Goal: Task Accomplishment & Management: Use online tool/utility

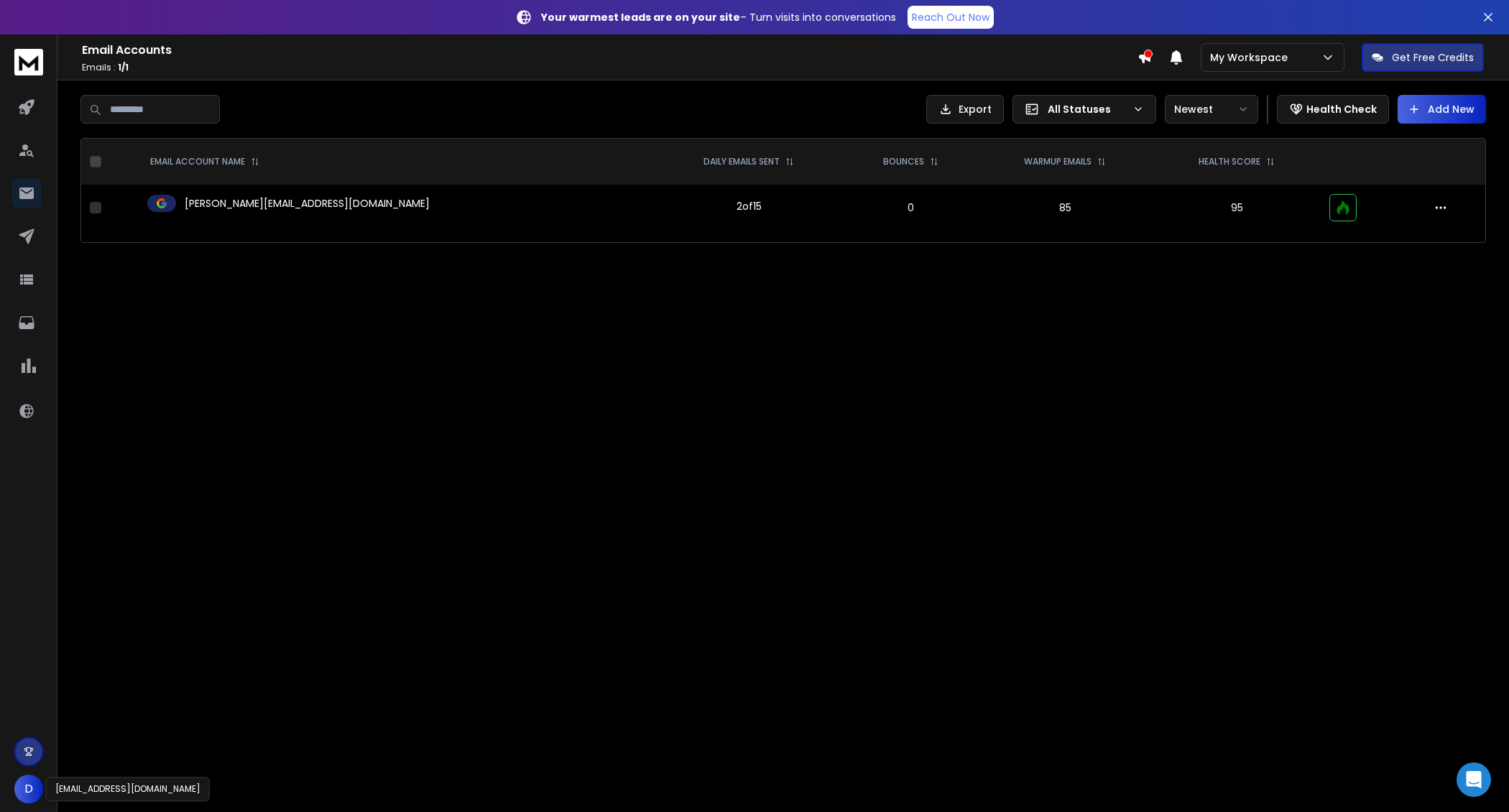
click at [19, 774] on button "D" at bounding box center [29, 789] width 29 height 29
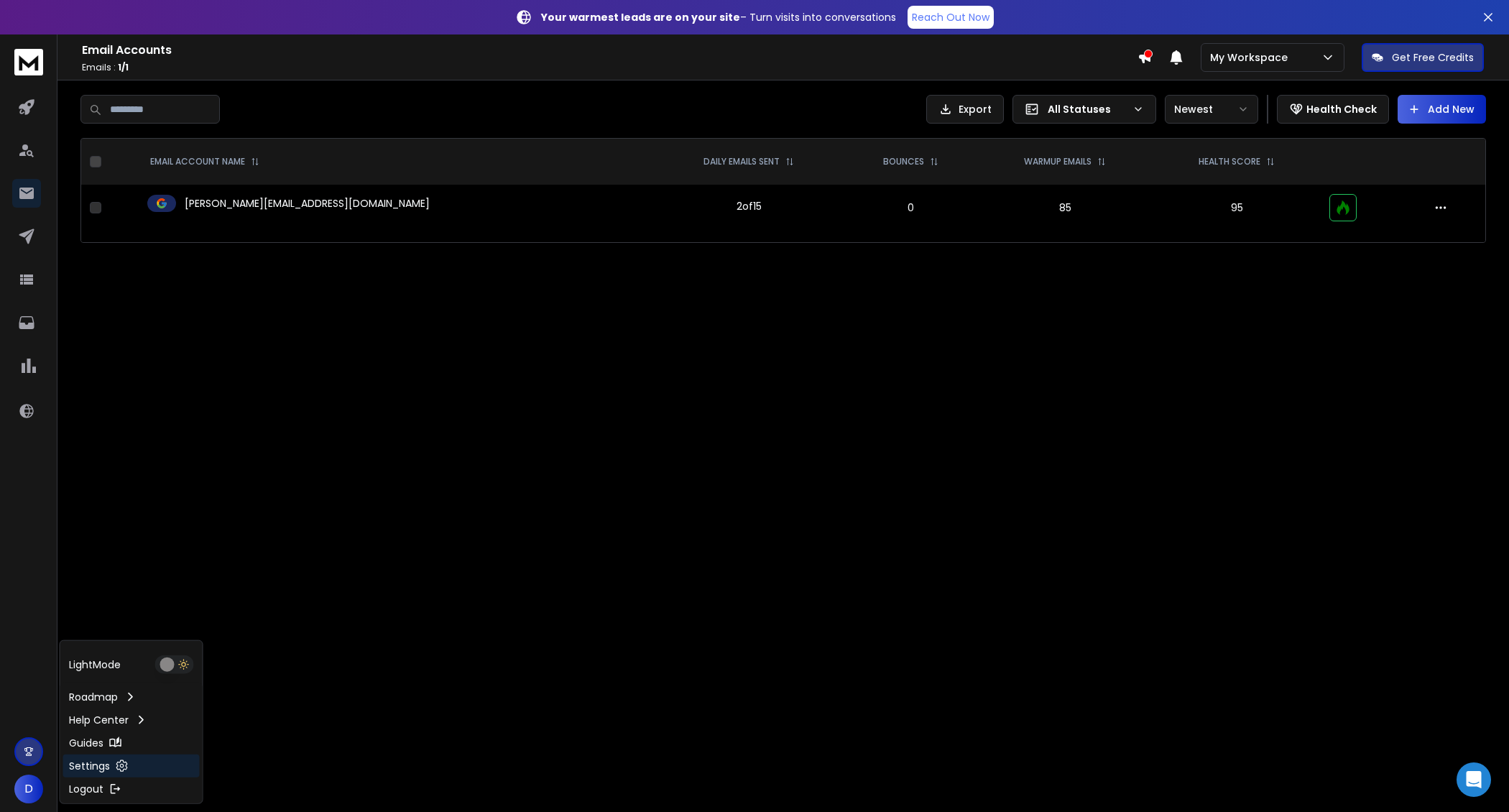
click at [117, 768] on icon at bounding box center [122, 765] width 11 height 11
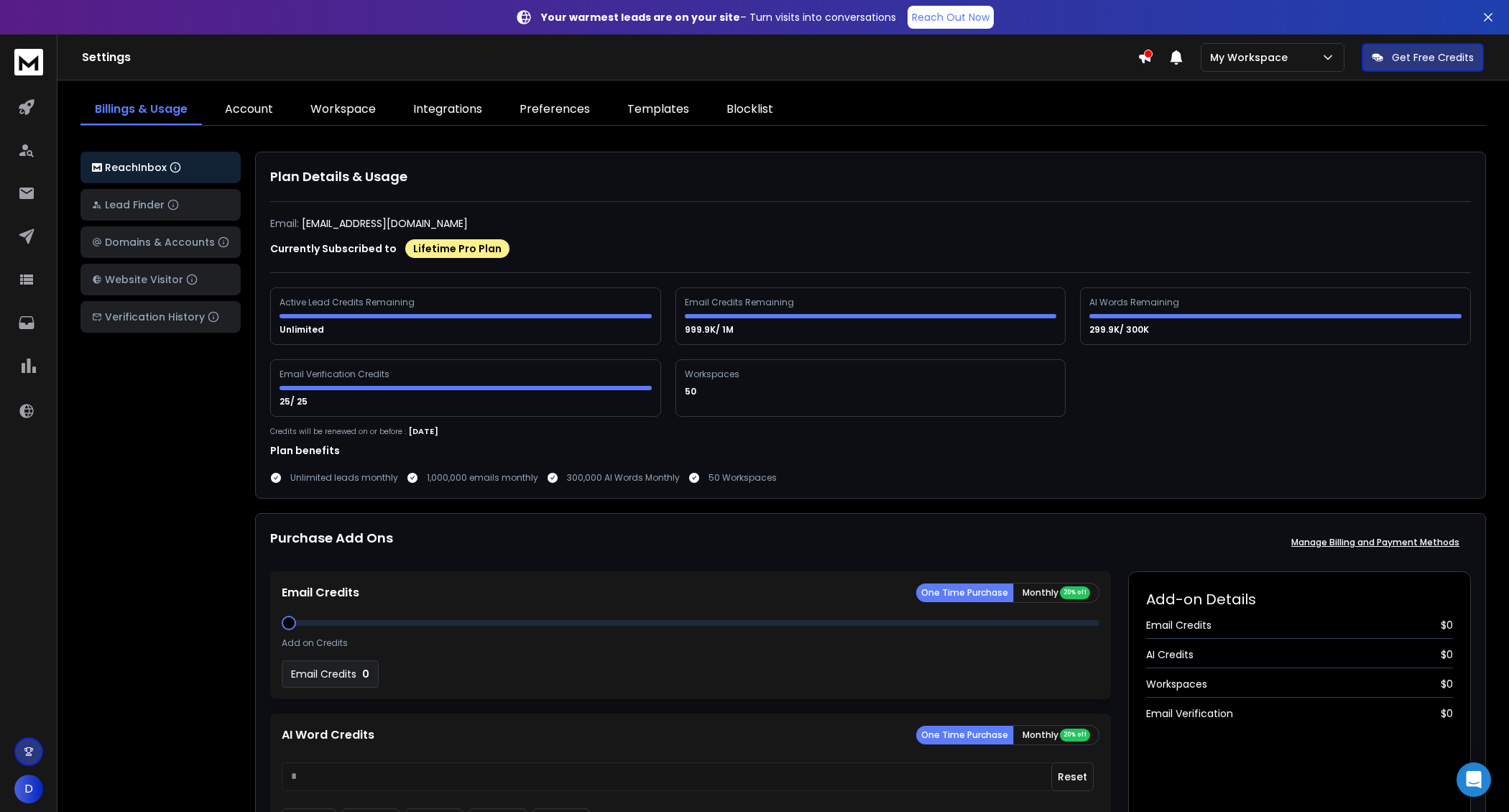
click at [186, 239] on button "Domains & Accounts" at bounding box center [161, 242] width 161 height 32
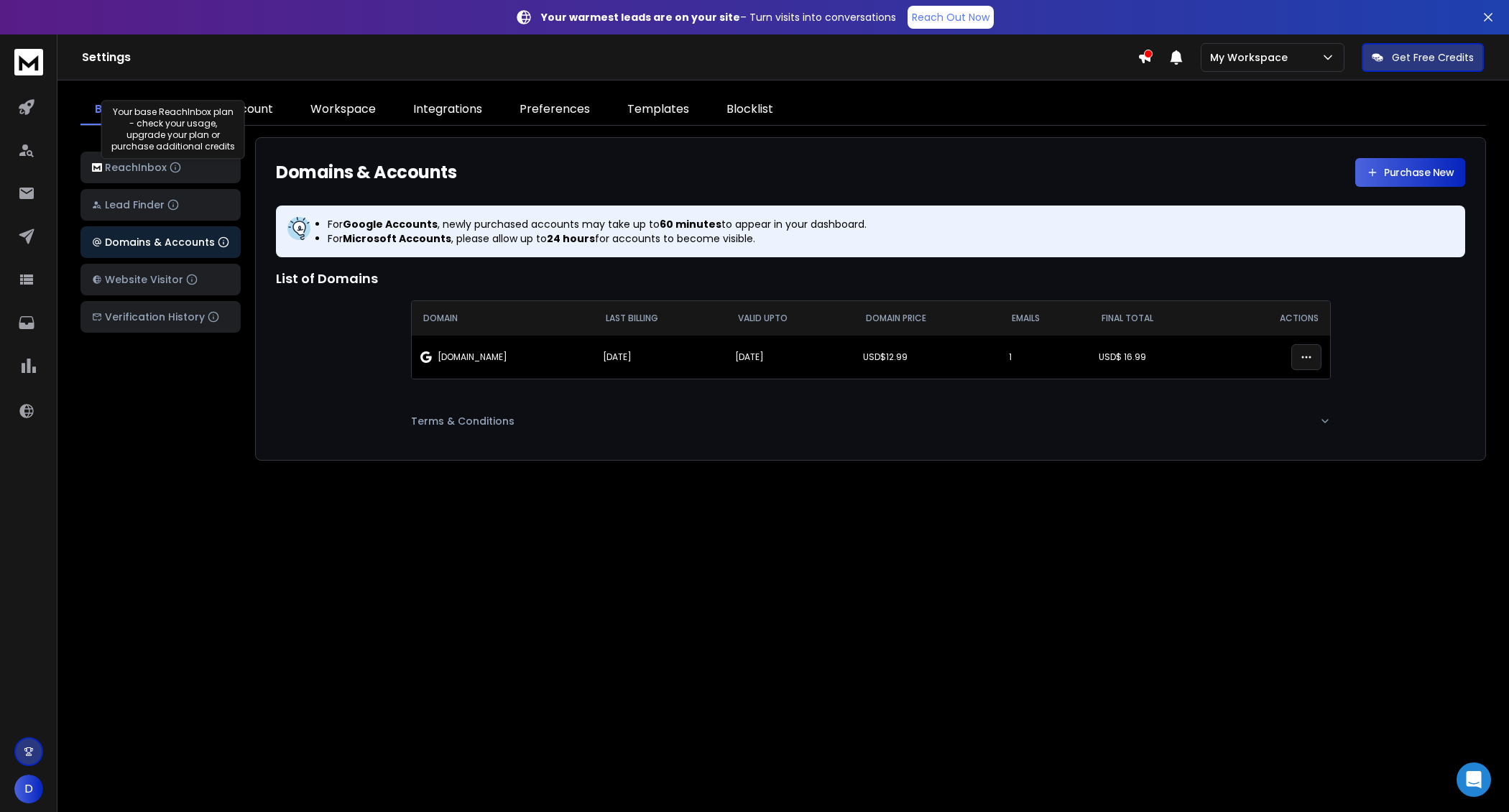
click at [170, 165] on icon "button" at bounding box center [175, 167] width 12 height 12
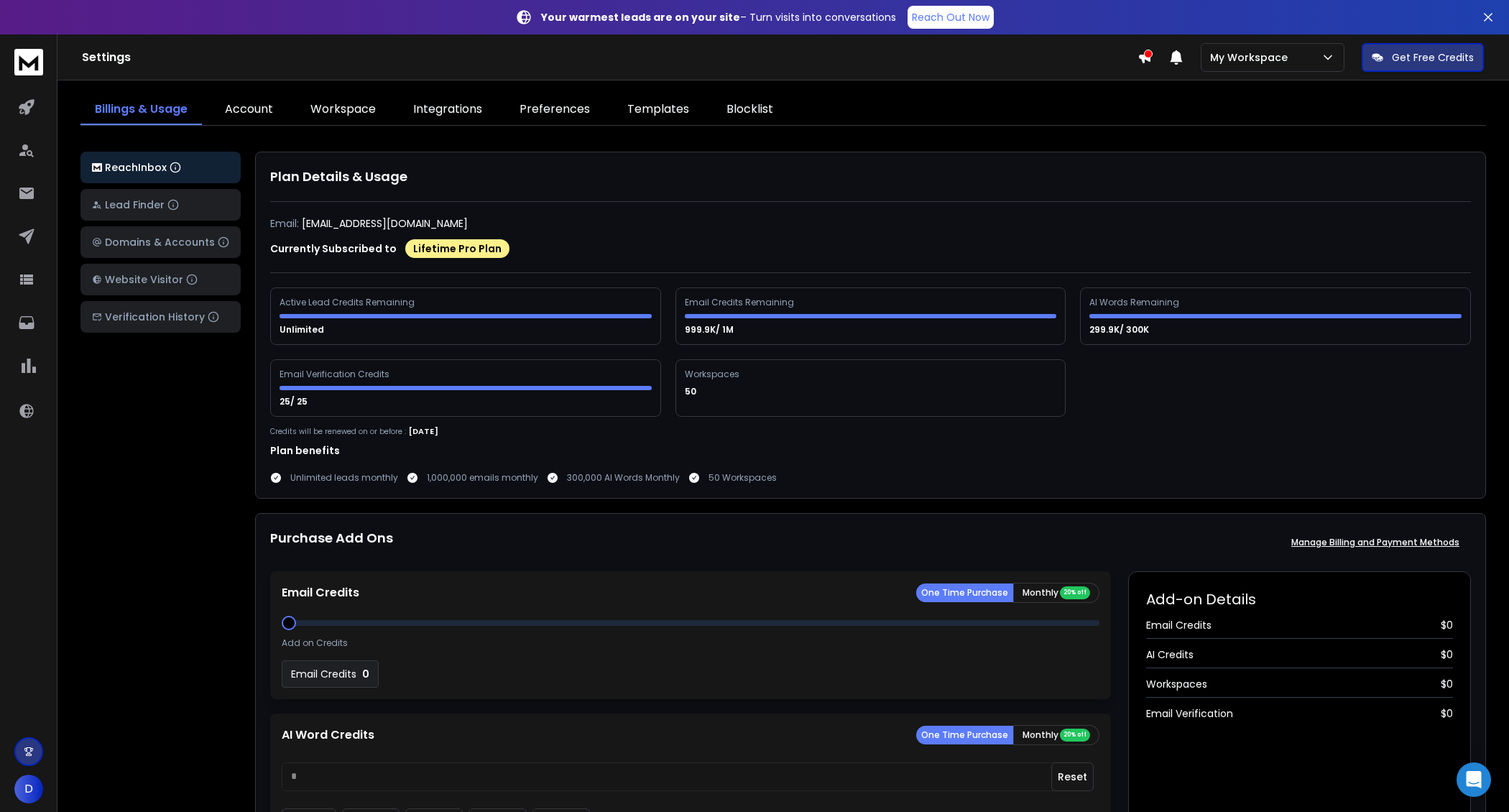
click at [1385, 548] on button "Manage Billing and Payment Methods" at bounding box center [1376, 543] width 192 height 29
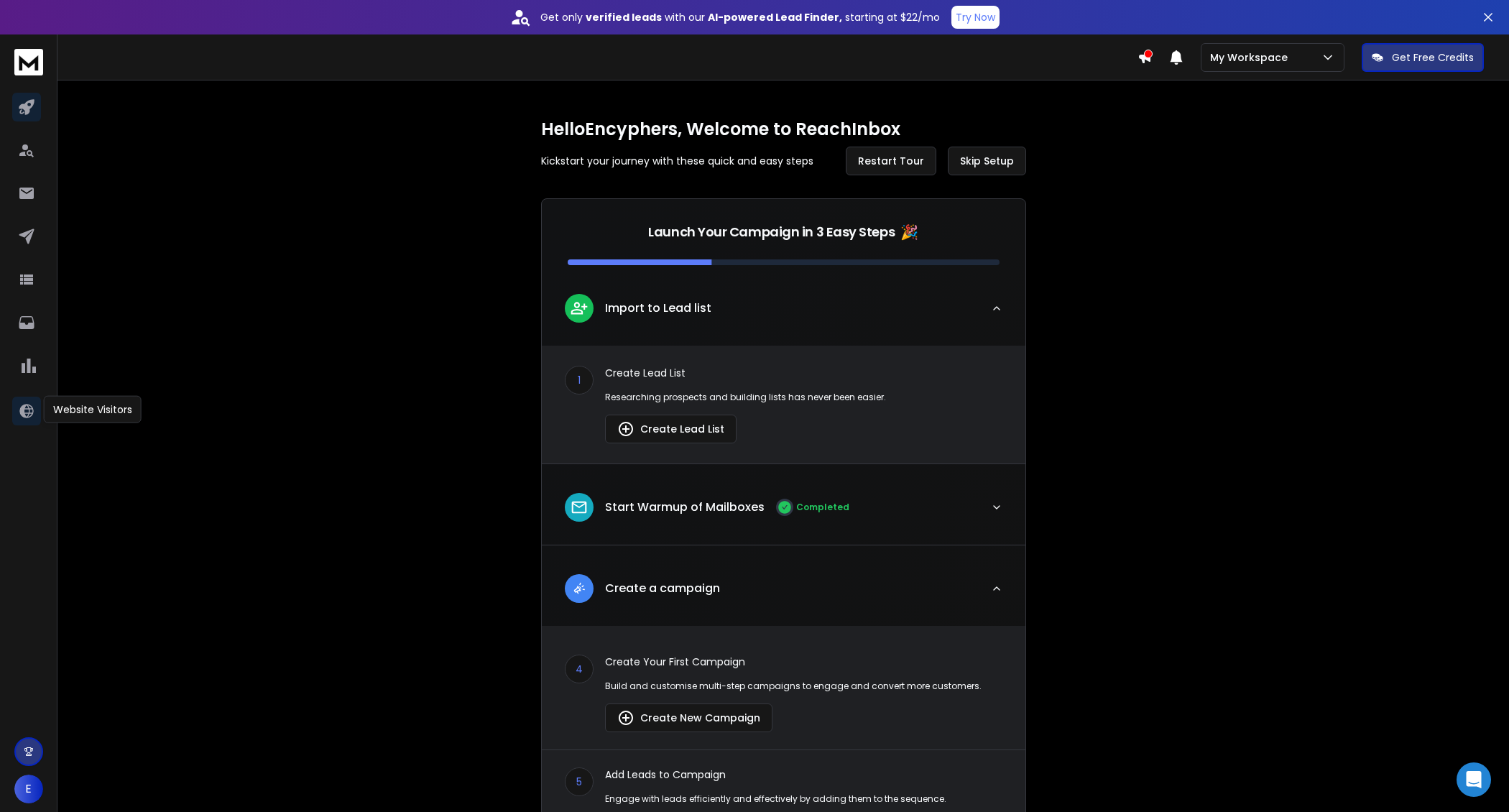
click at [32, 403] on icon at bounding box center [26, 411] width 18 height 18
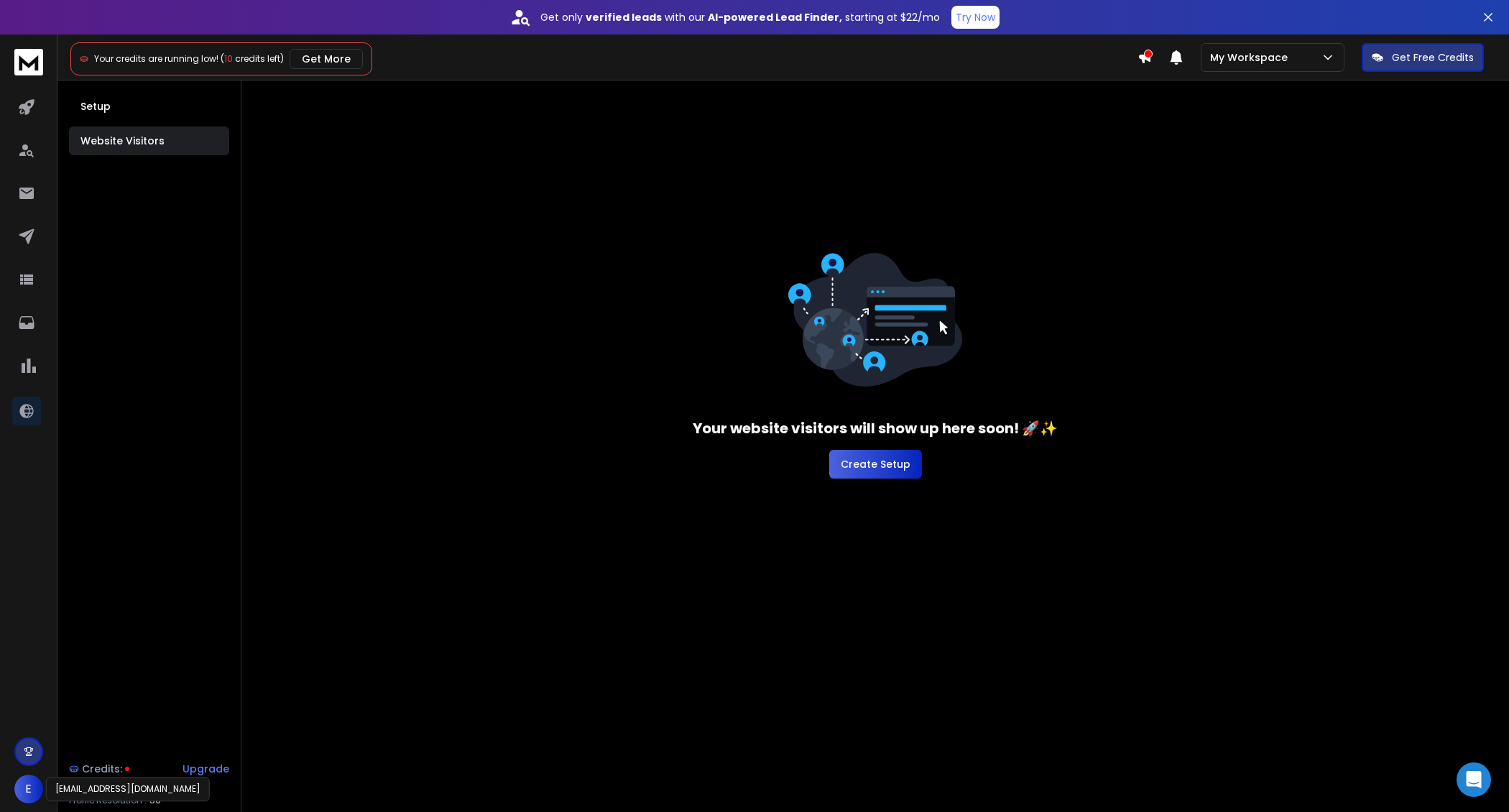
click at [30, 794] on span "E" at bounding box center [29, 789] width 29 height 29
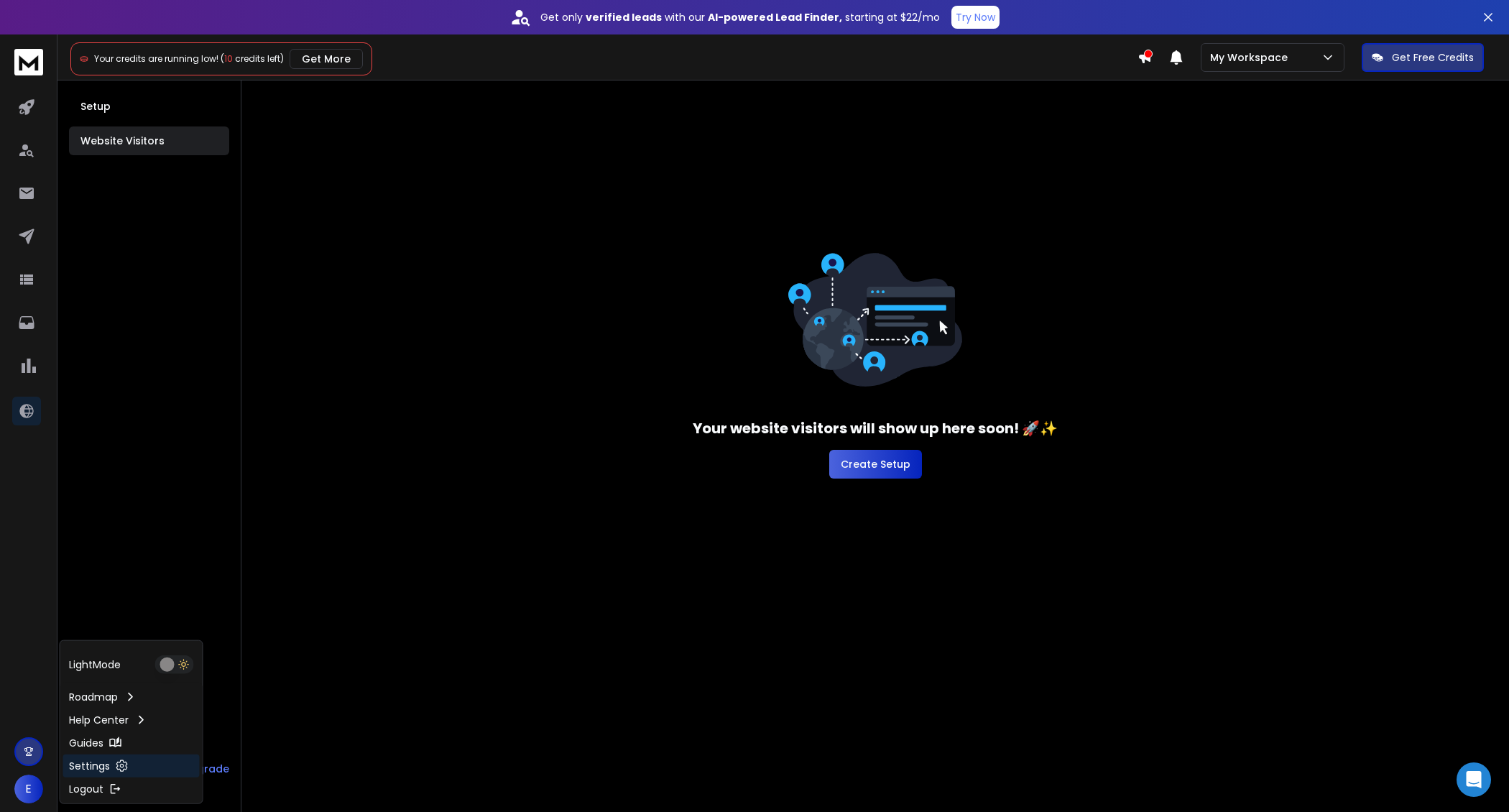
click at [143, 758] on div "Settings" at bounding box center [131, 766] width 136 height 23
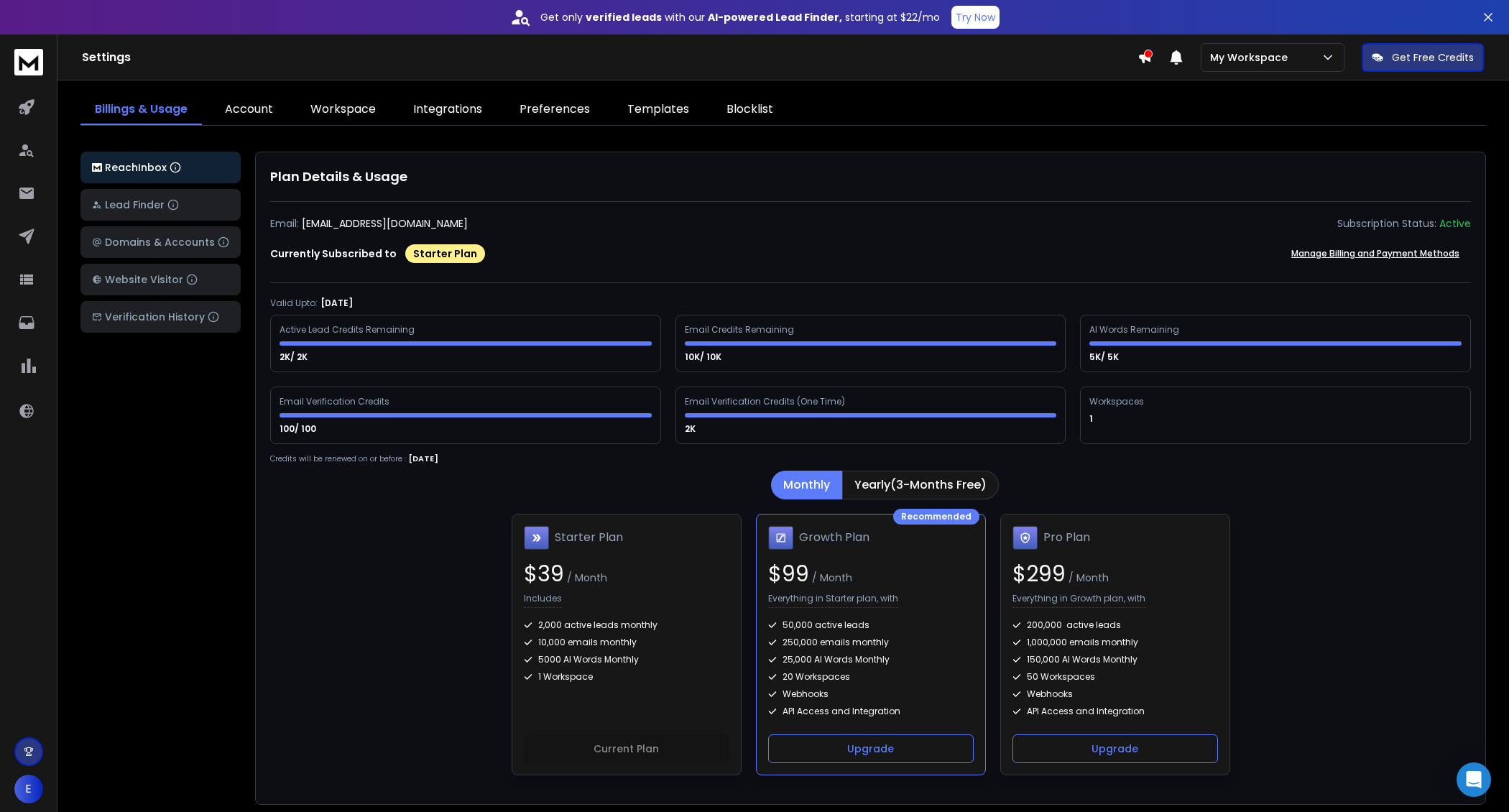
click at [160, 278] on button "Website Visitor" at bounding box center [161, 279] width 161 height 32
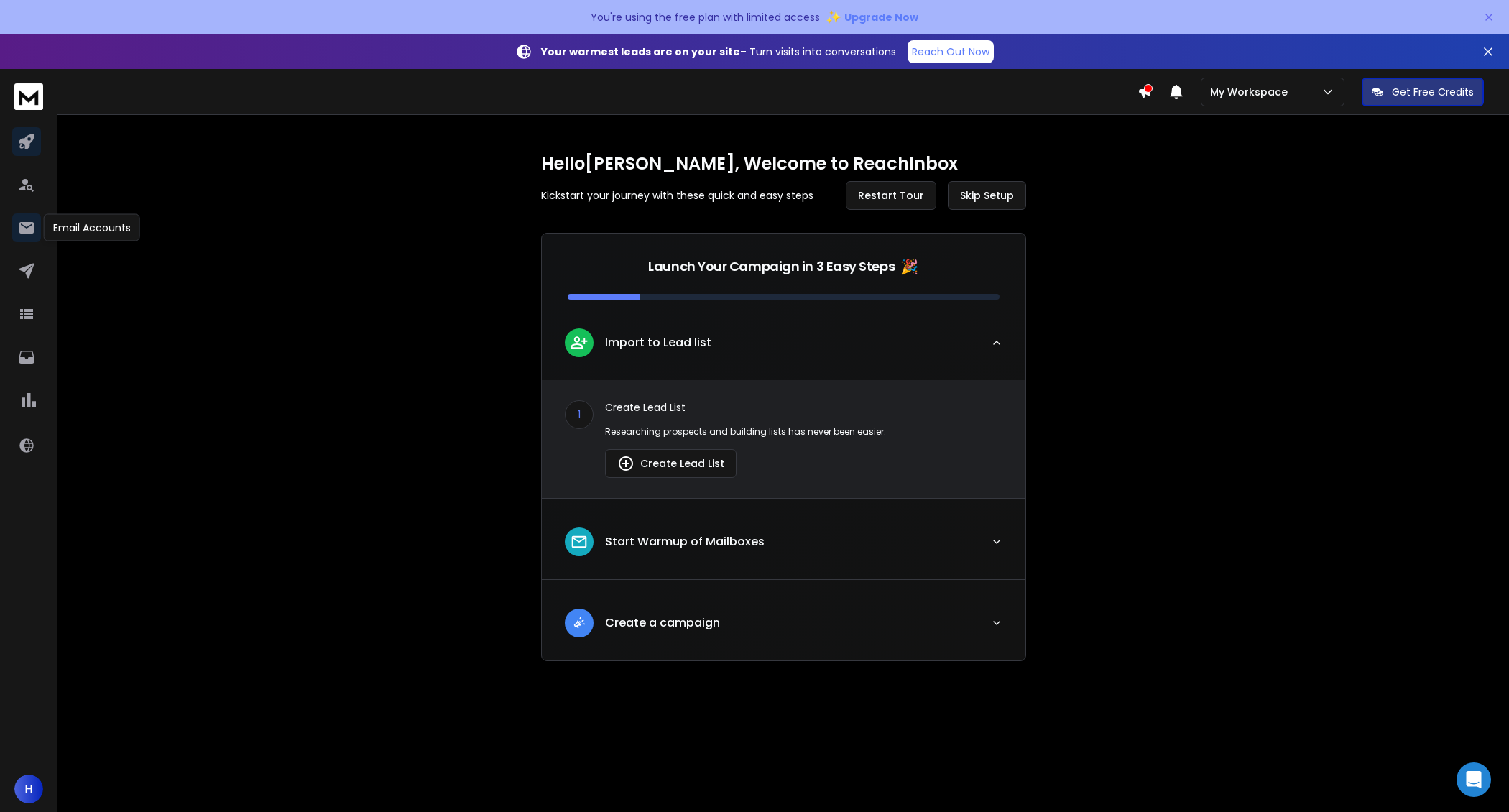
click at [13, 232] on link at bounding box center [27, 228] width 29 height 29
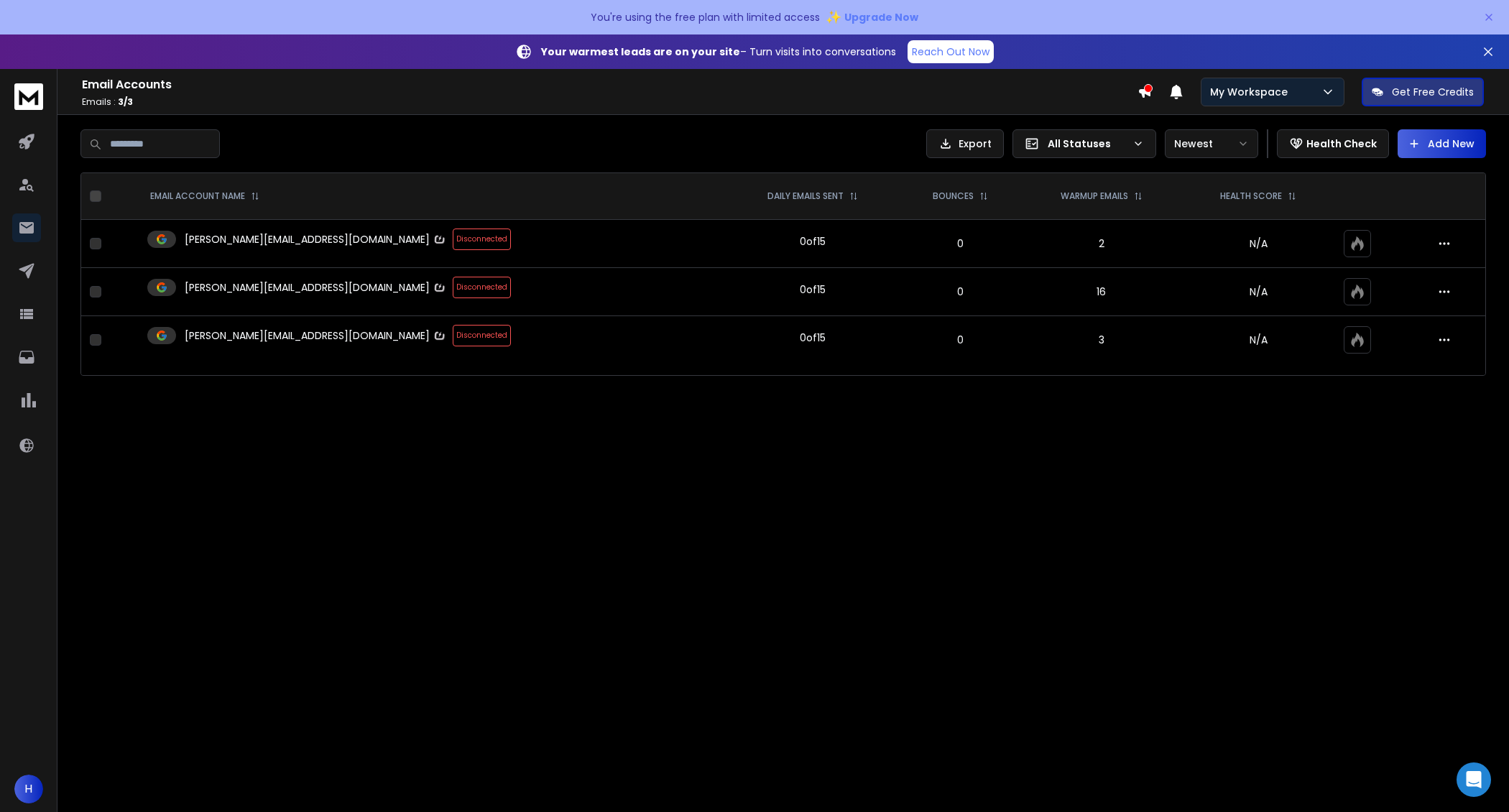
click at [1231, 87] on p "My Workspace" at bounding box center [1252, 91] width 84 height 15
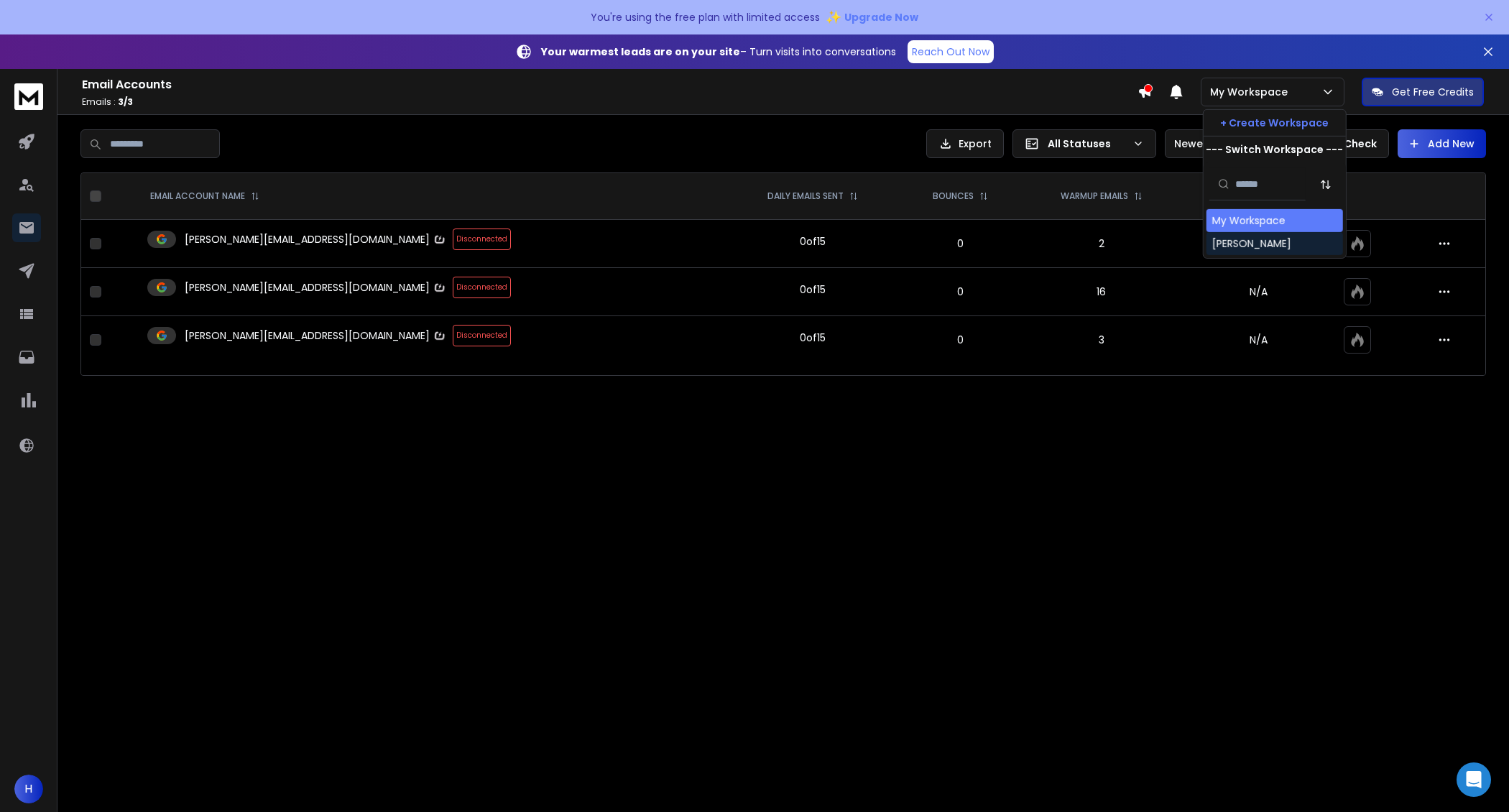
click at [1231, 236] on div "[PERSON_NAME]" at bounding box center [1251, 243] width 79 height 15
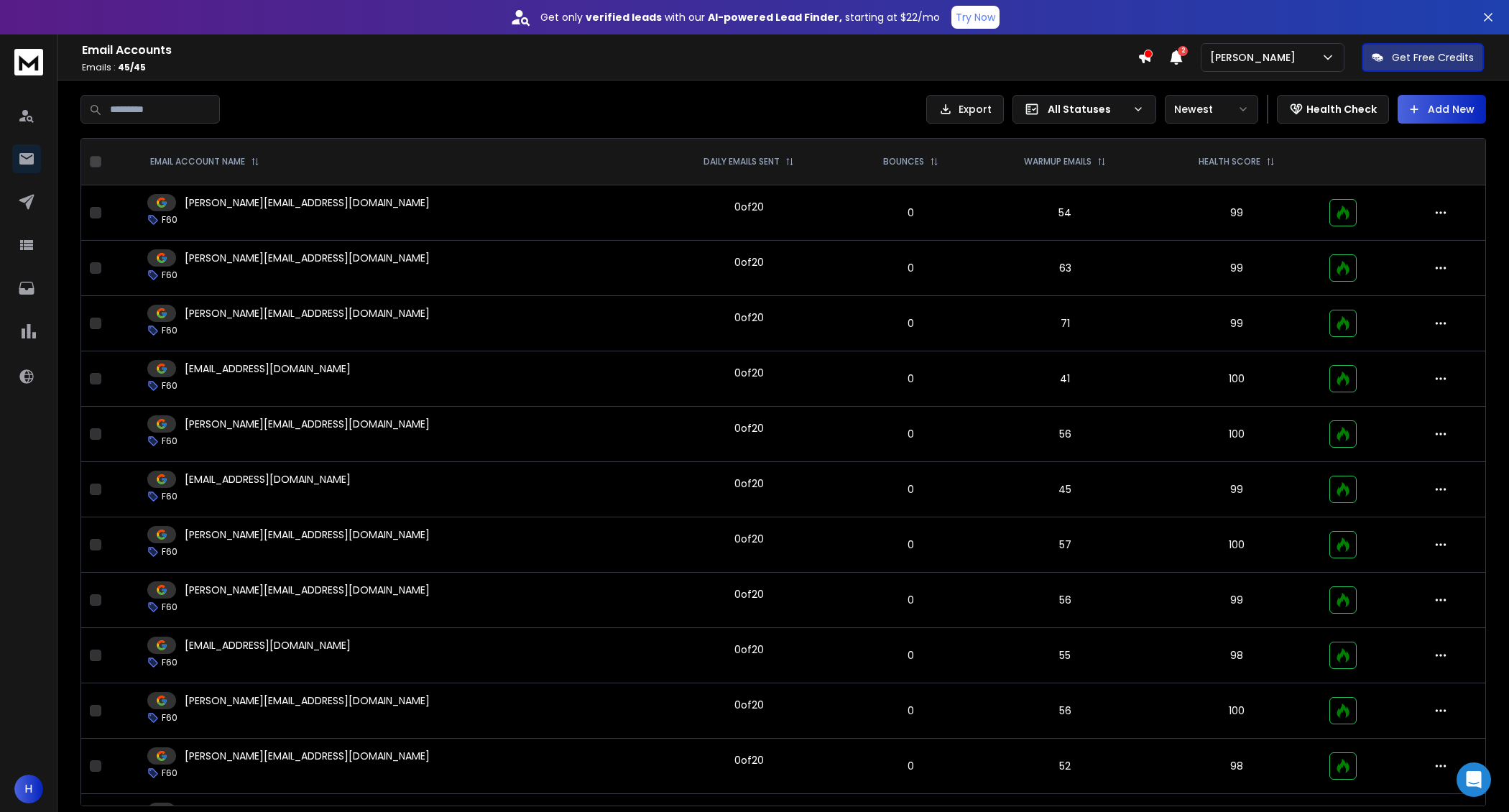
click at [514, 451] on td "hussein@usesocialaiming.com F60" at bounding box center [396, 434] width 515 height 55
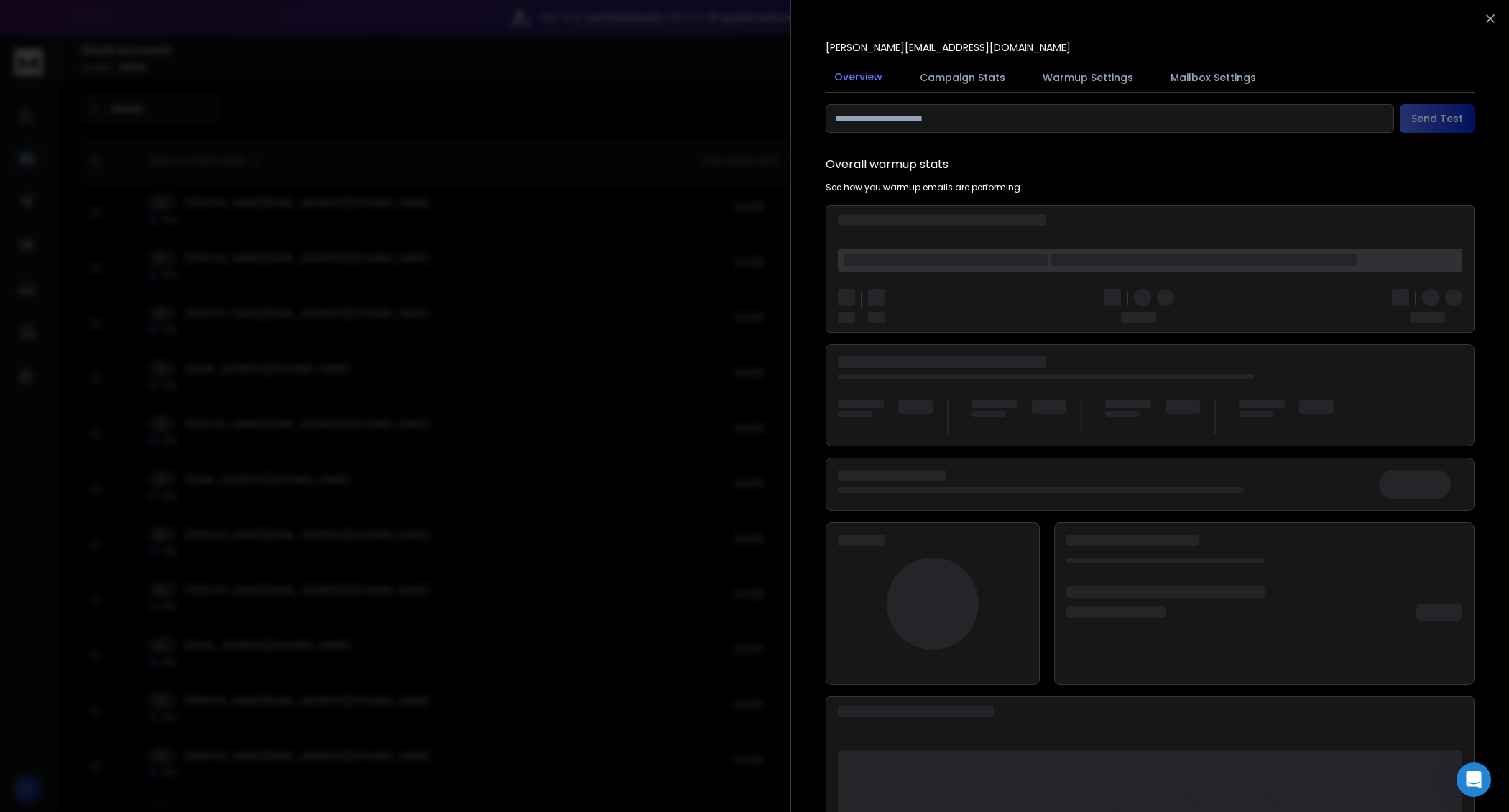
click at [959, 77] on button "Campaign Stats" at bounding box center [963, 78] width 103 height 32
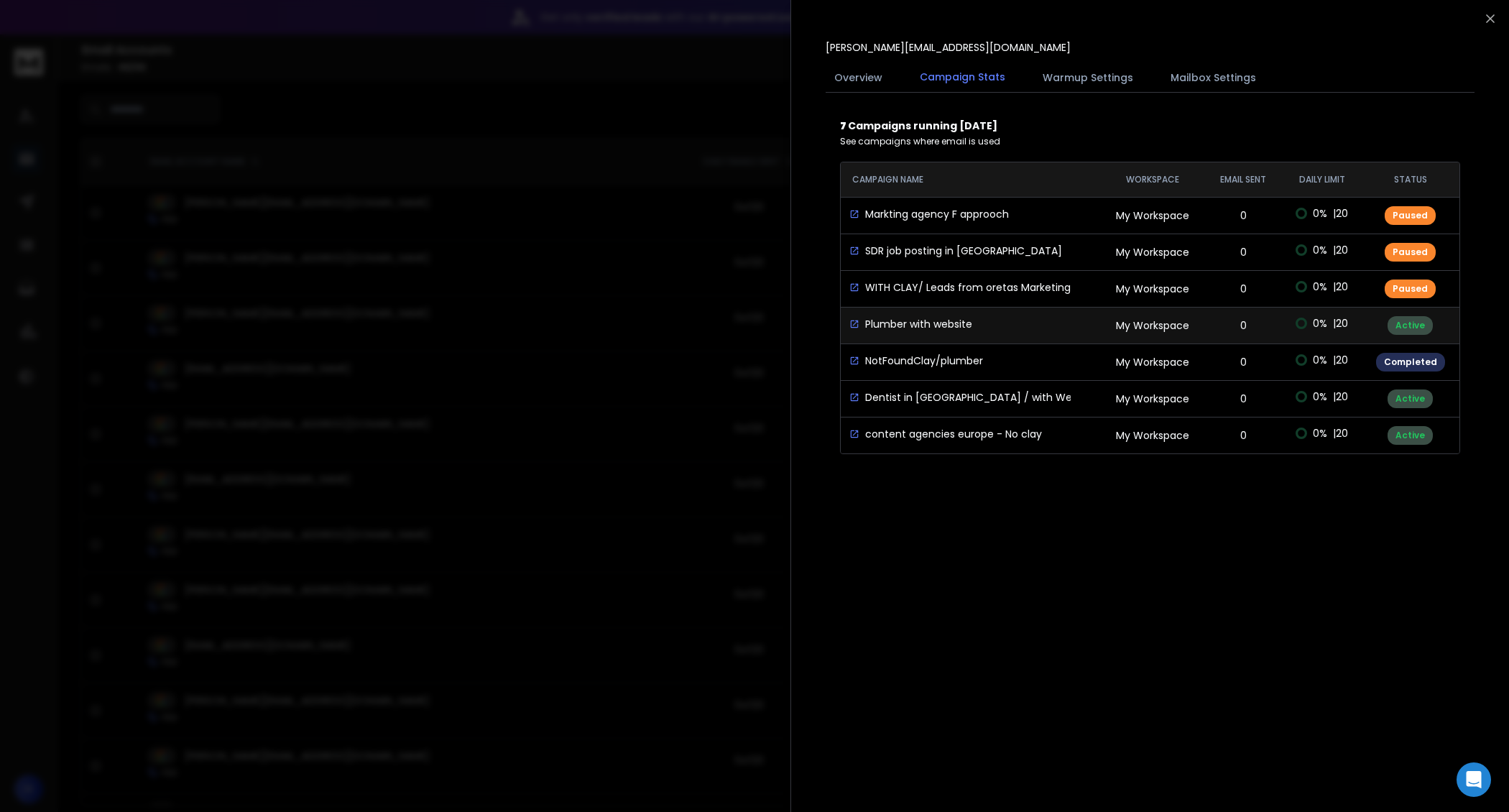
click at [851, 319] on icon at bounding box center [854, 324] width 10 height 10
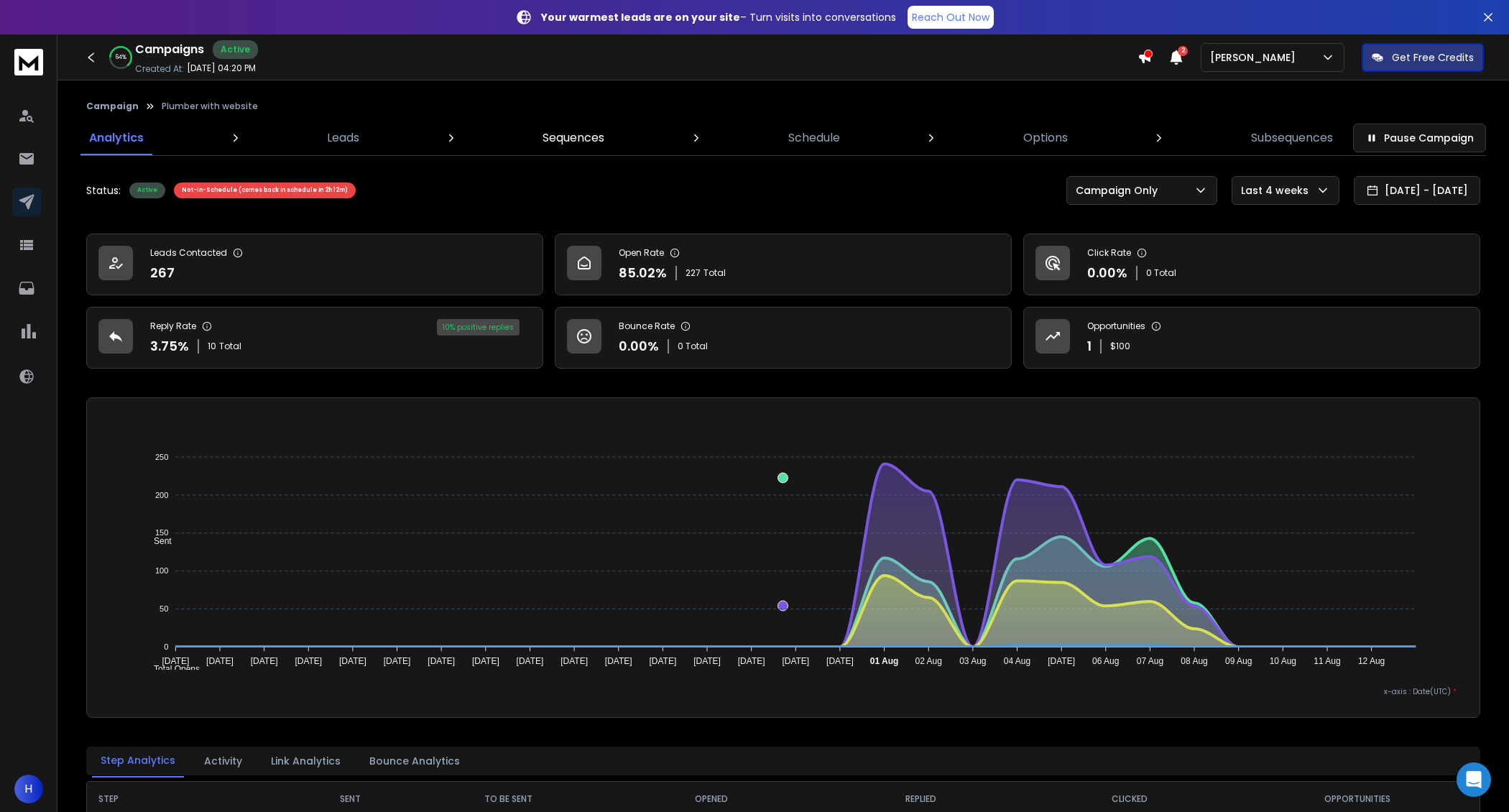
click at [604, 136] on p "Sequences" at bounding box center [574, 138] width 62 height 18
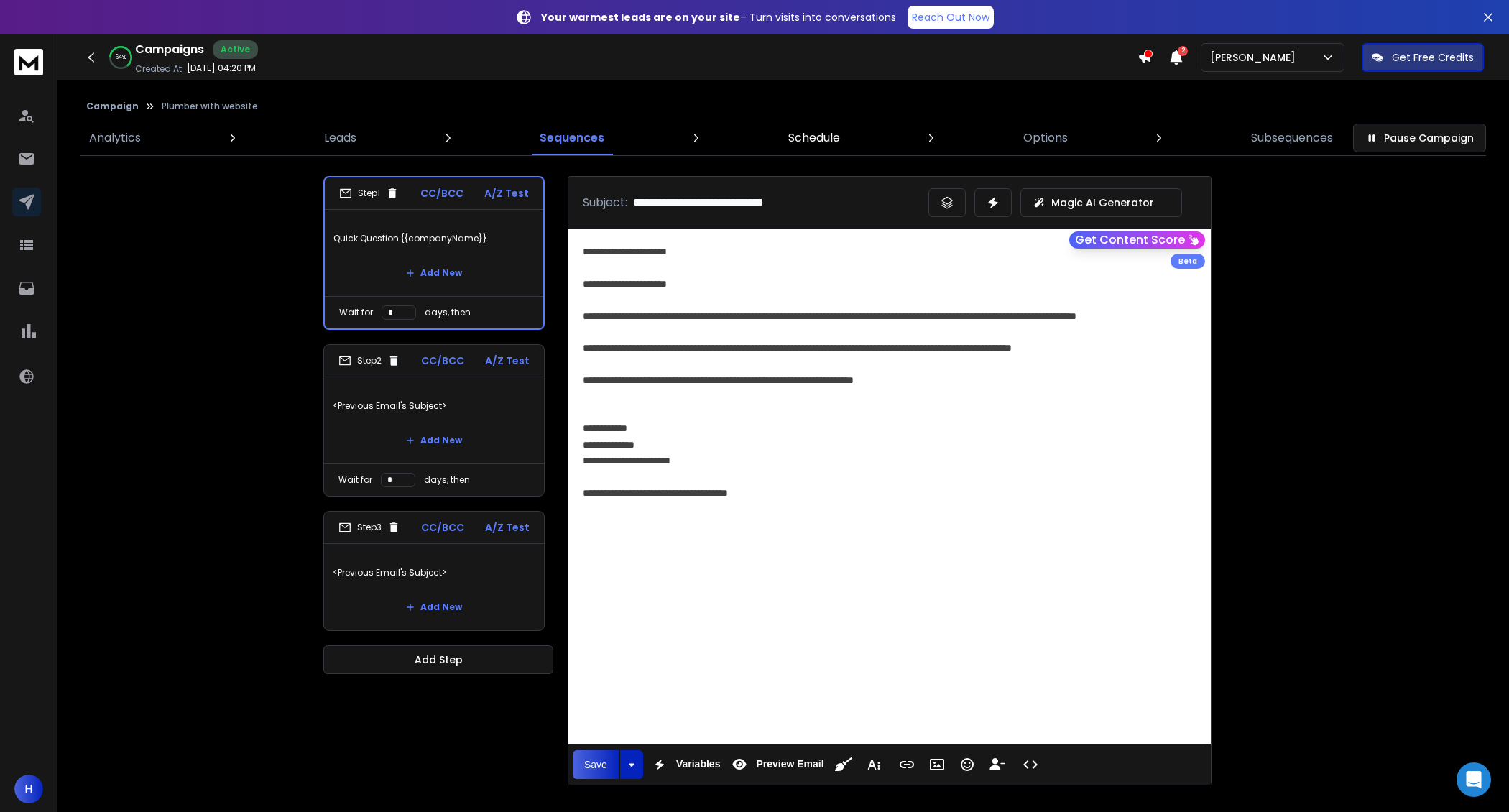
click at [820, 144] on p "Schedule" at bounding box center [813, 138] width 52 height 18
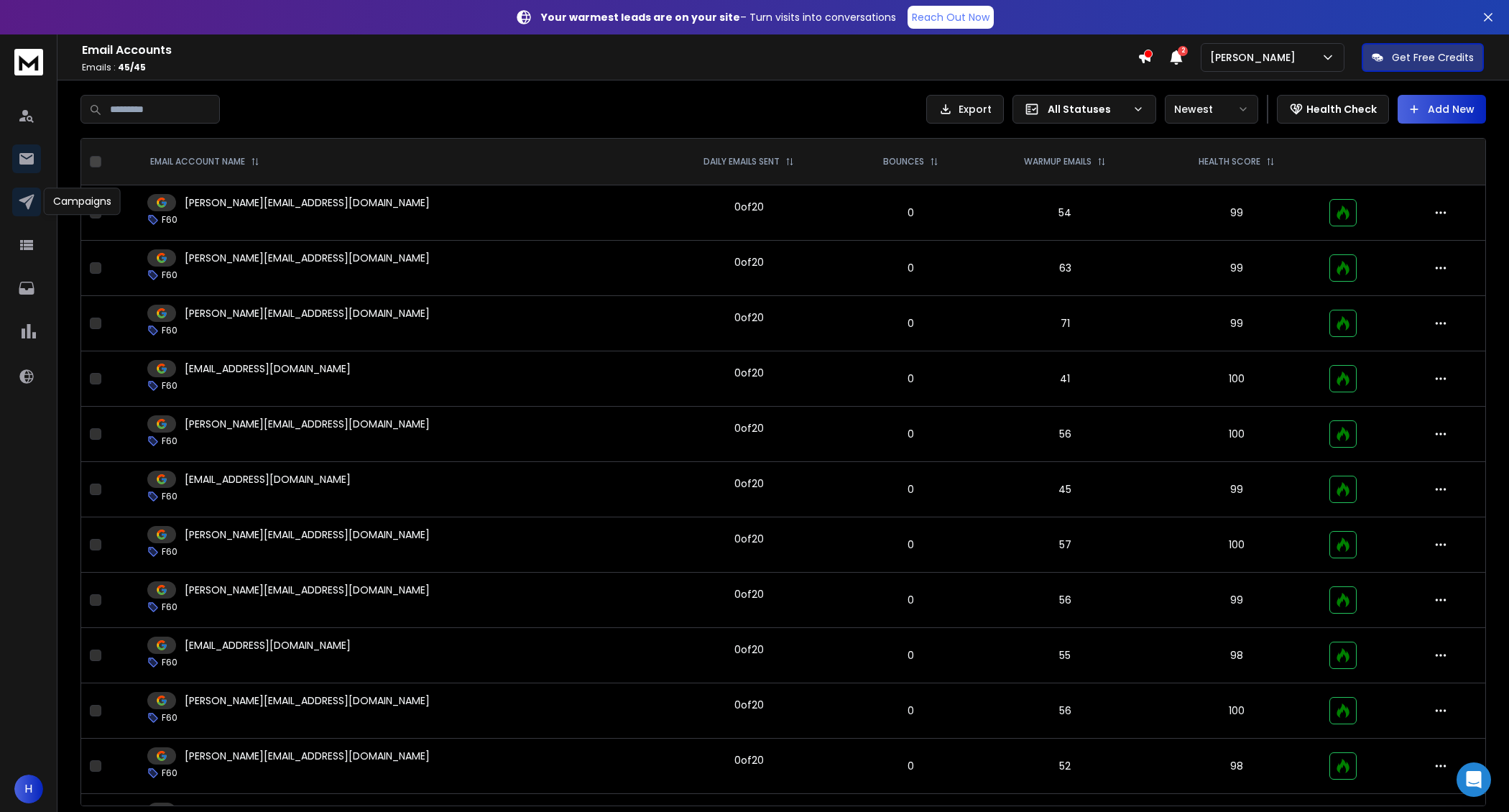
click at [22, 206] on icon at bounding box center [26, 202] width 18 height 18
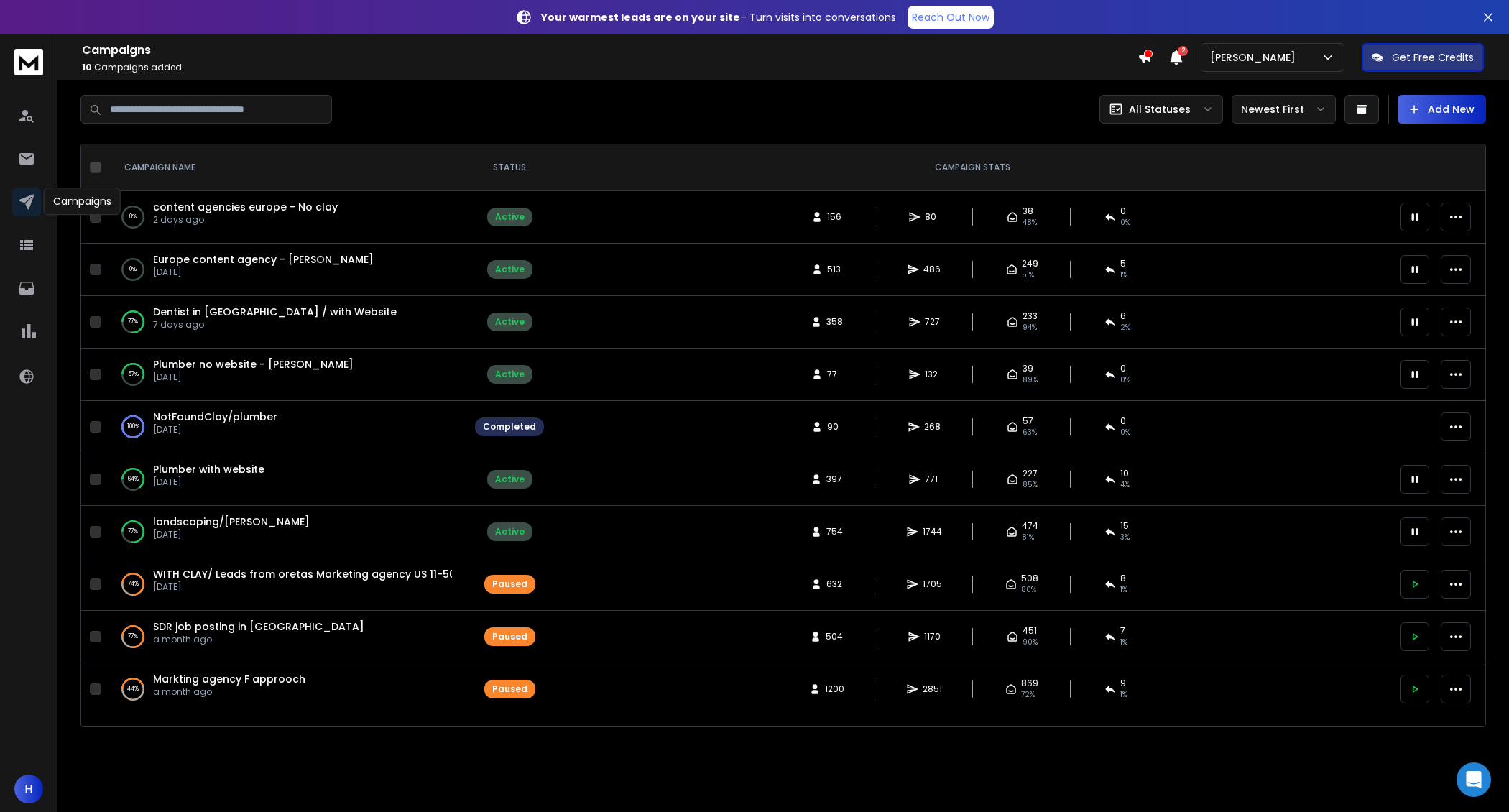
click at [251, 205] on span "content agencies europe - No clay" at bounding box center [245, 206] width 185 height 15
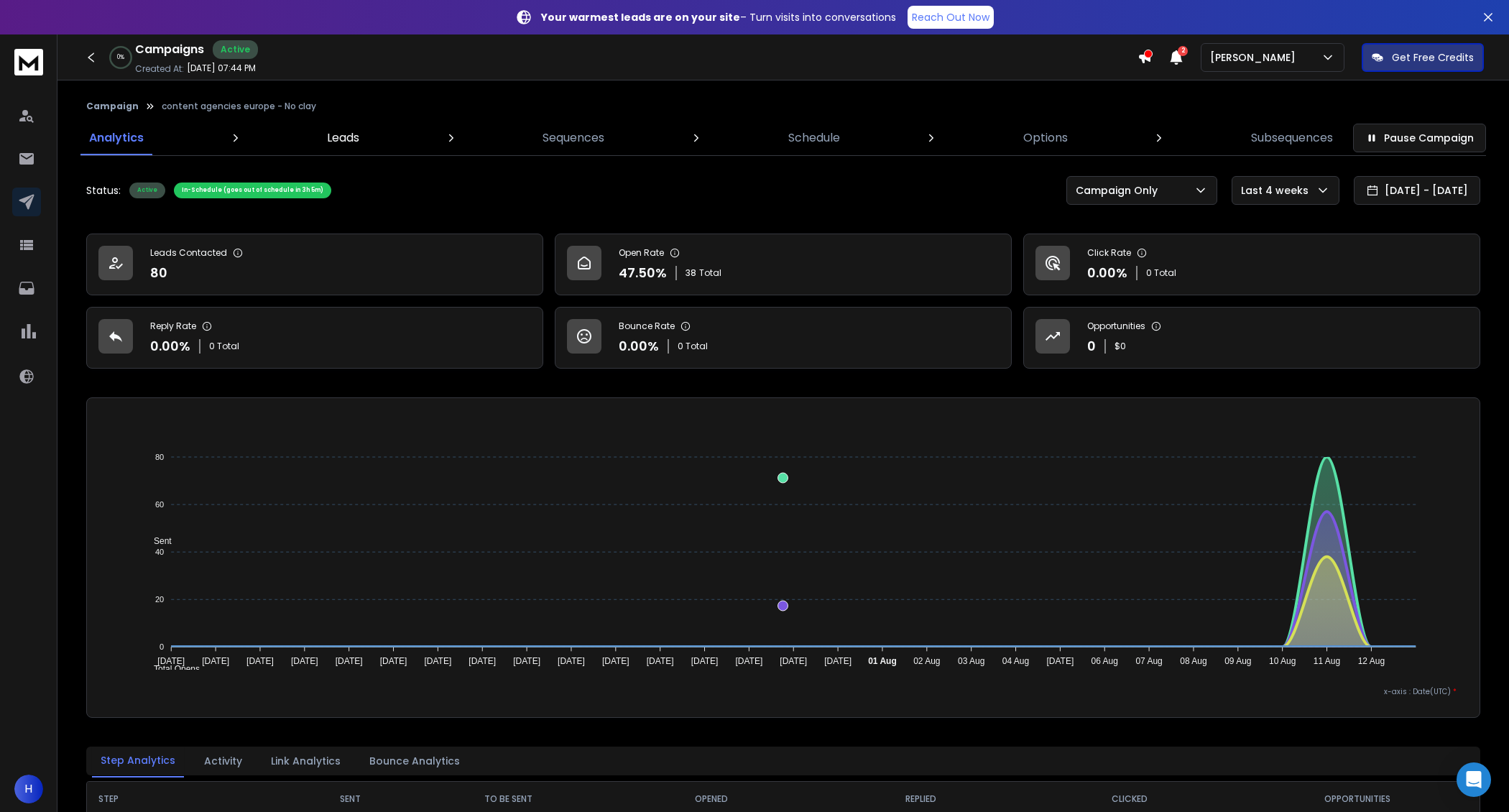
click at [319, 136] on link "Leads" at bounding box center [342, 137] width 50 height 34
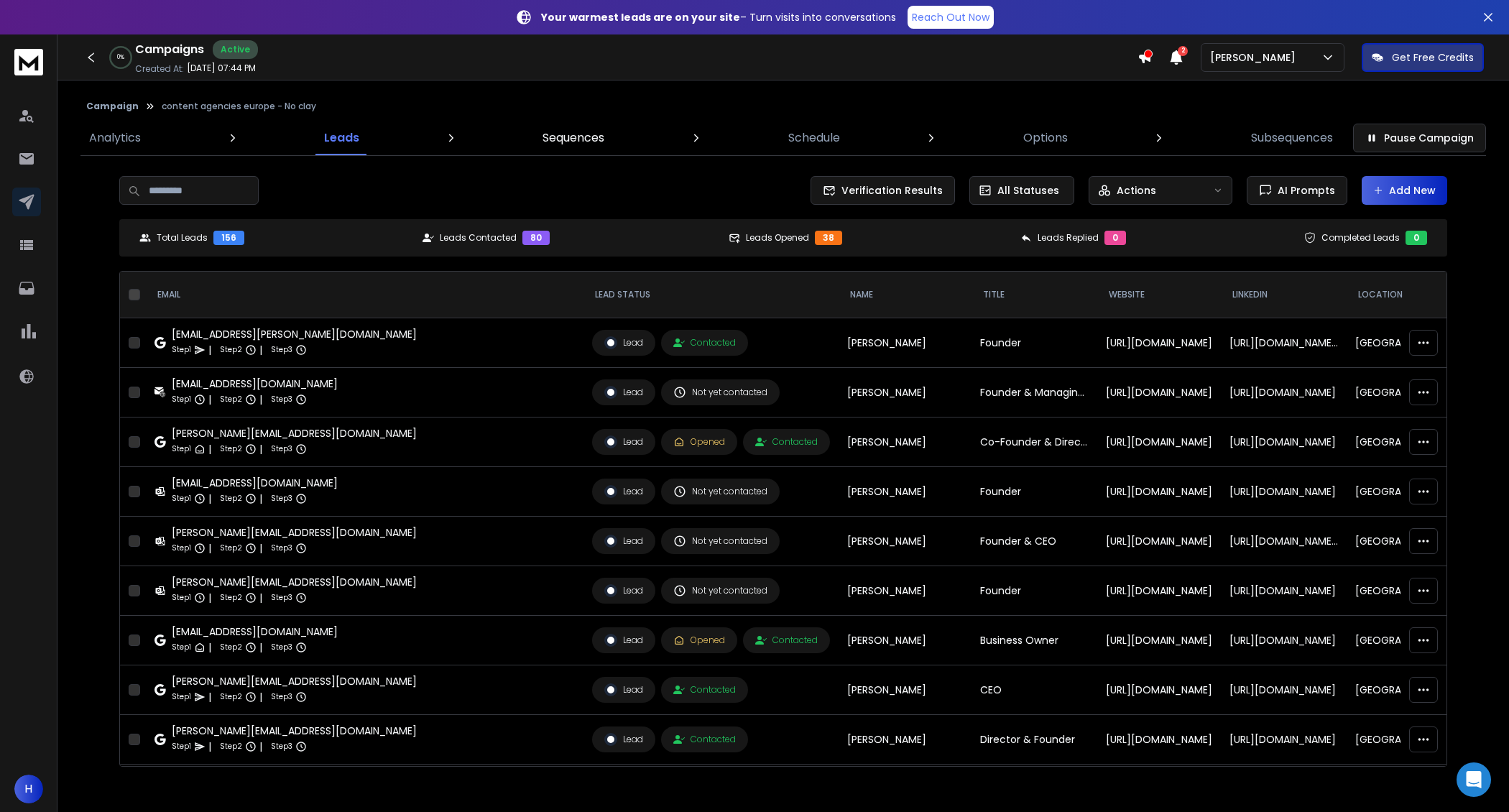
click at [601, 151] on link "Sequences" at bounding box center [573, 137] width 79 height 34
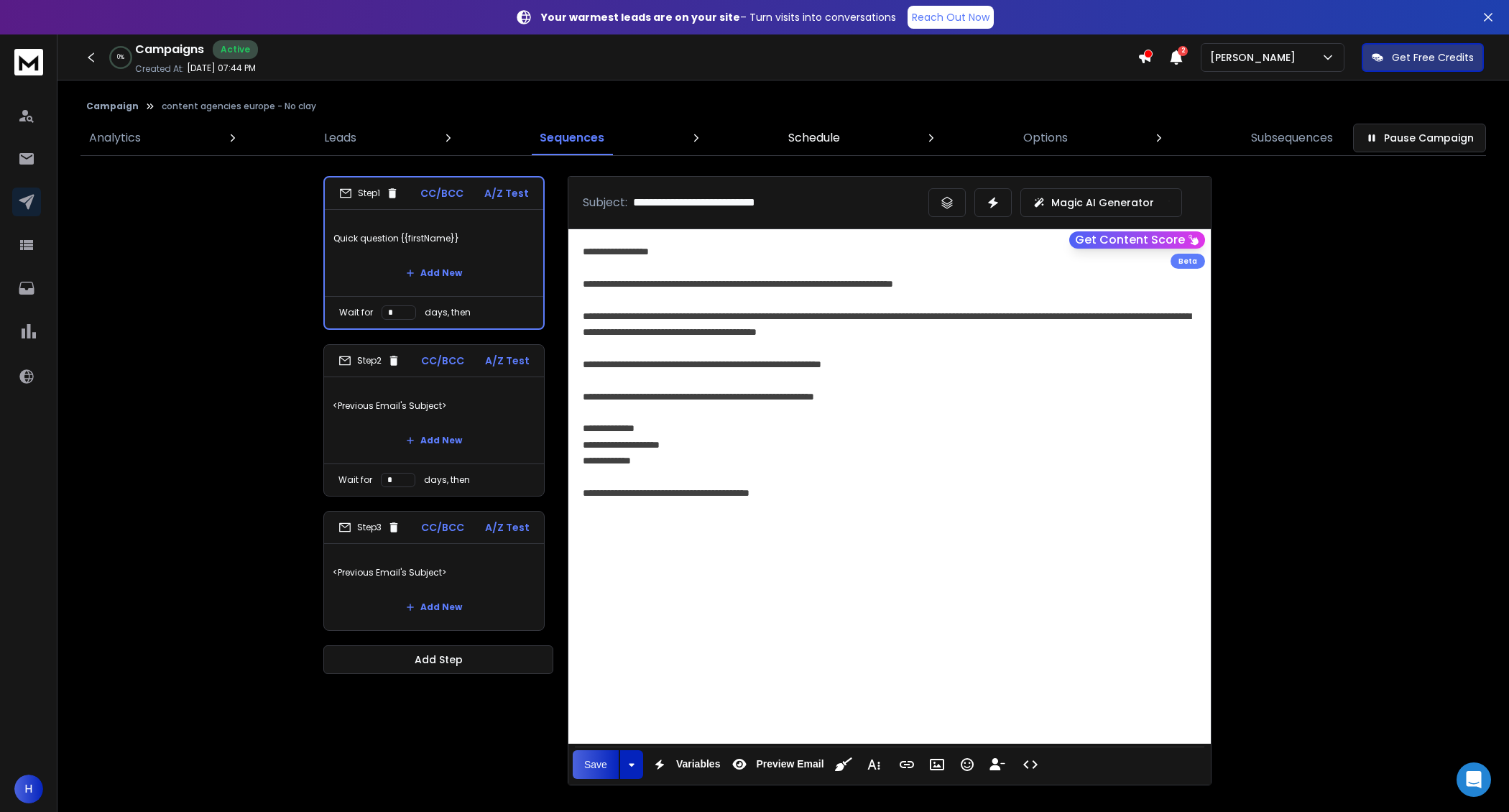
click at [808, 131] on p "Schedule" at bounding box center [813, 138] width 52 height 18
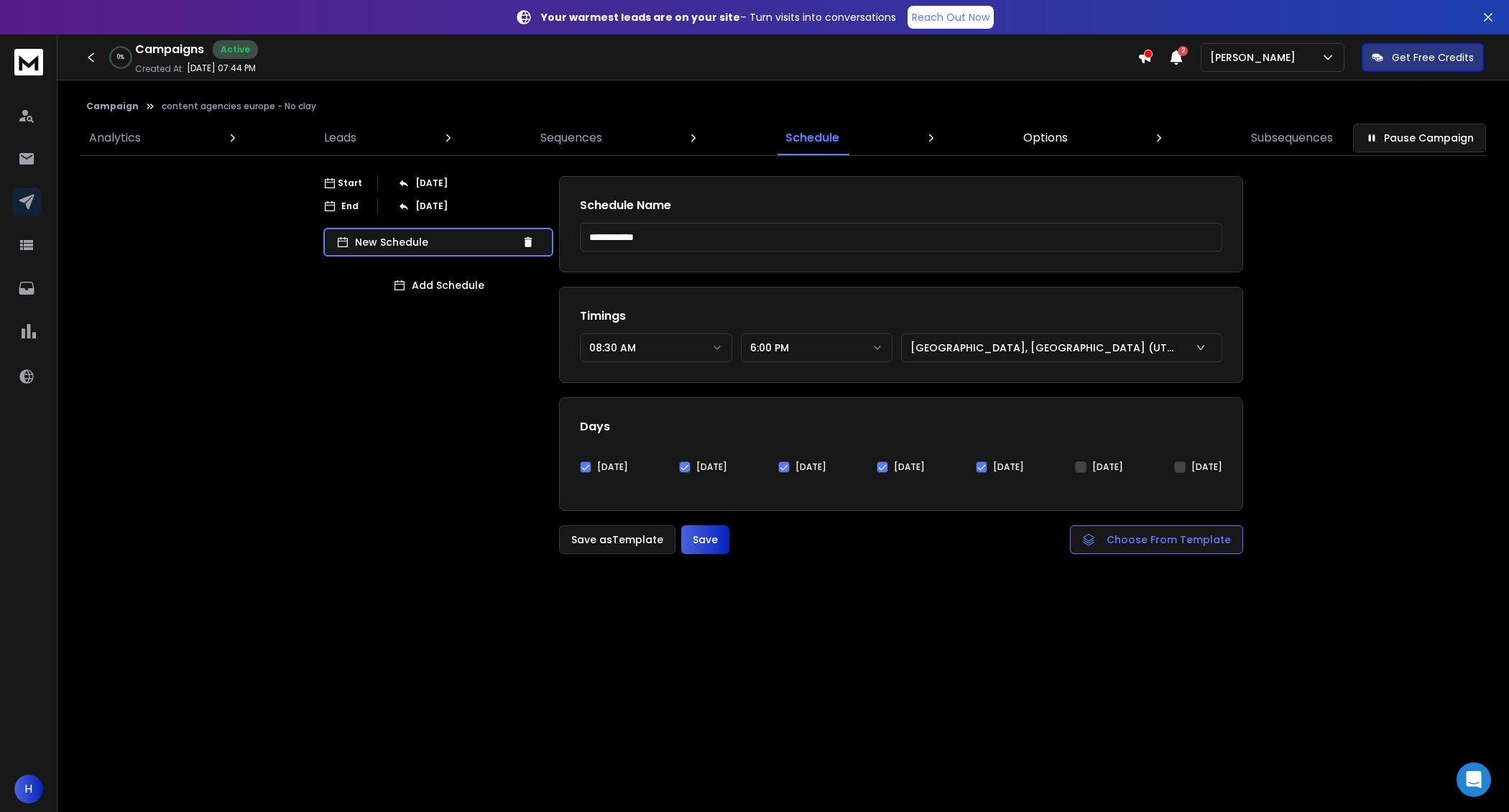
click at [1040, 149] on link "Options" at bounding box center [1046, 137] width 62 height 34
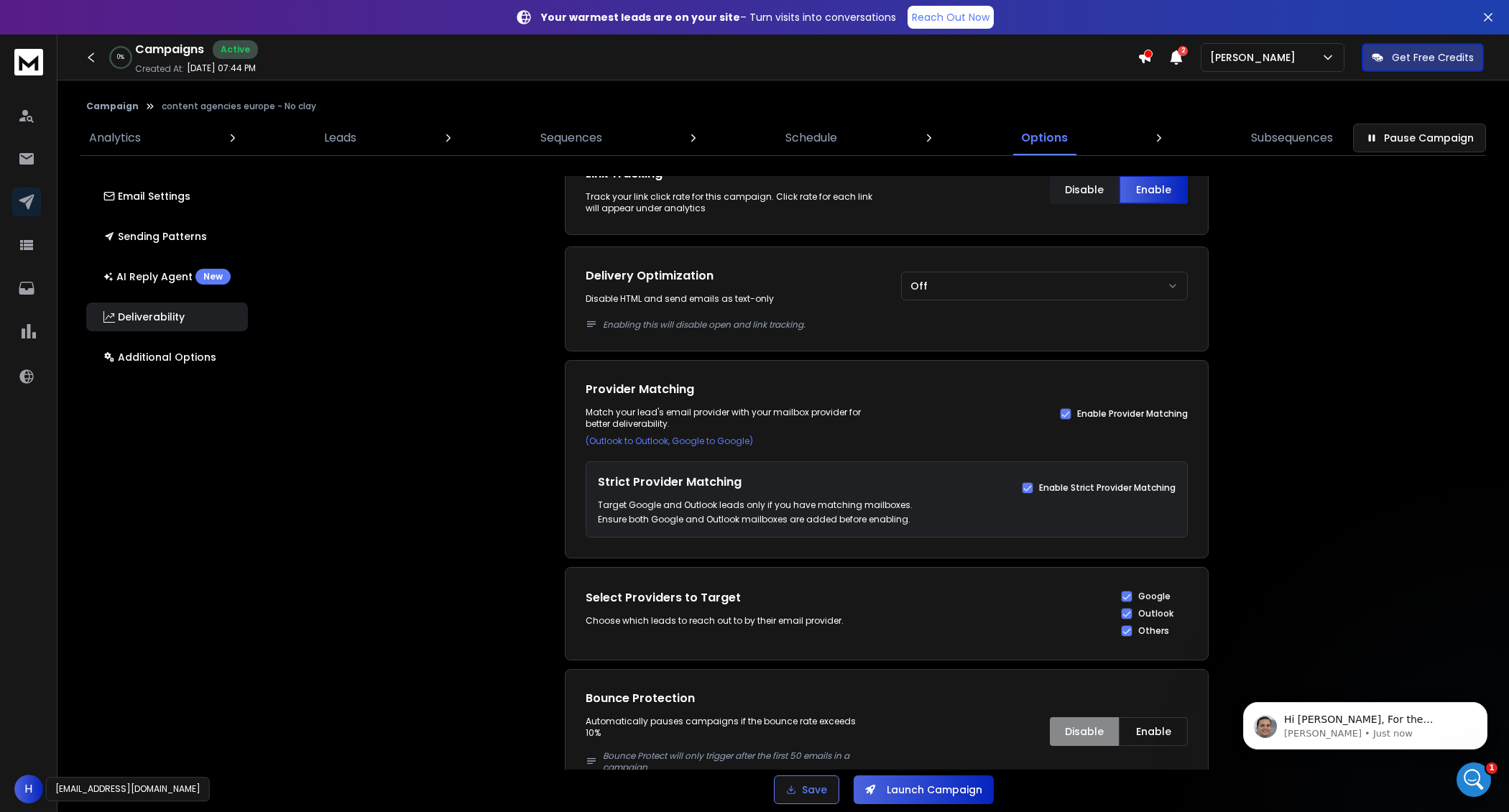
click at [21, 775] on button "H" at bounding box center [29, 789] width 29 height 29
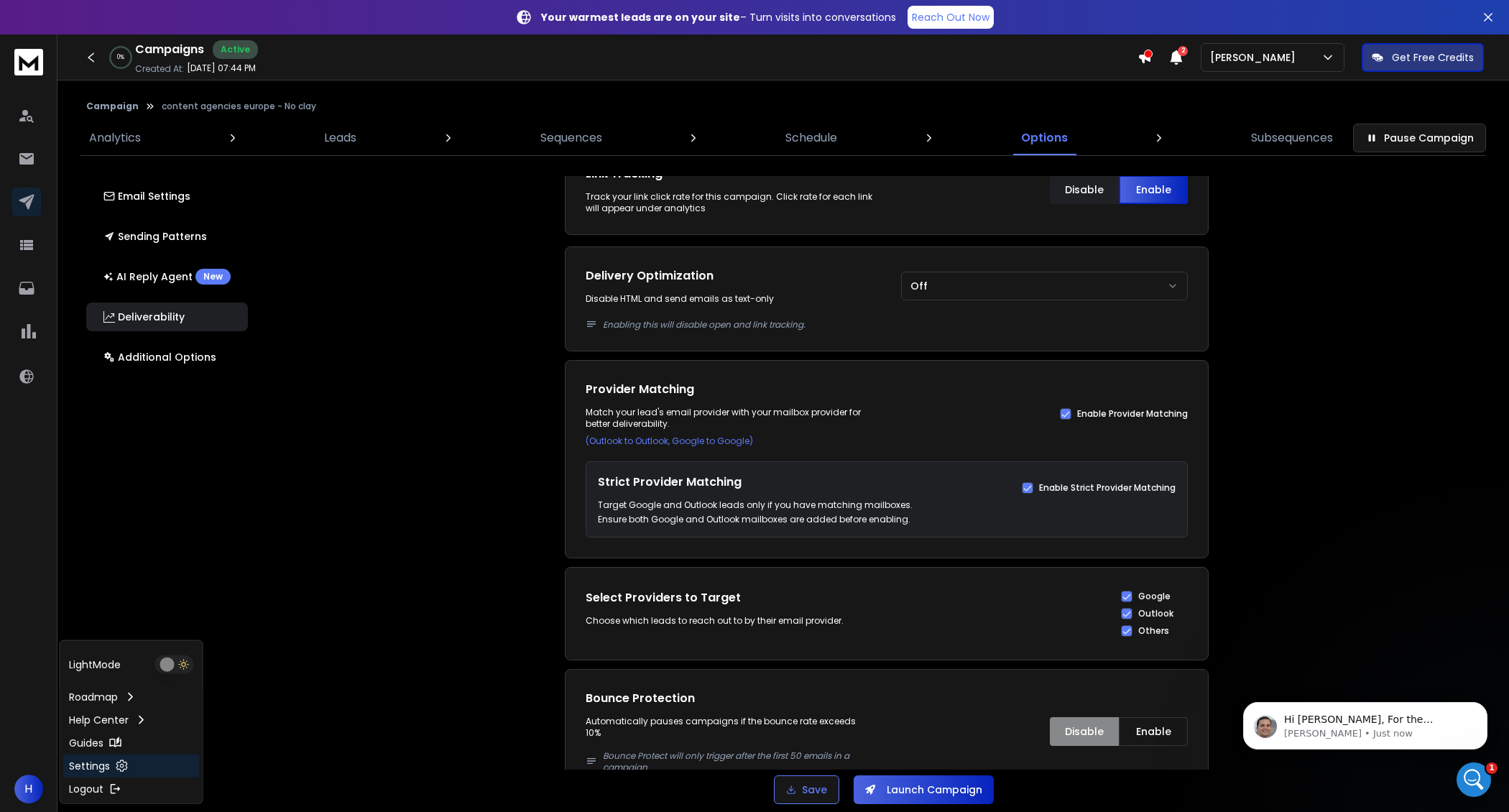
click at [137, 765] on div "Settings" at bounding box center [131, 766] width 136 height 23
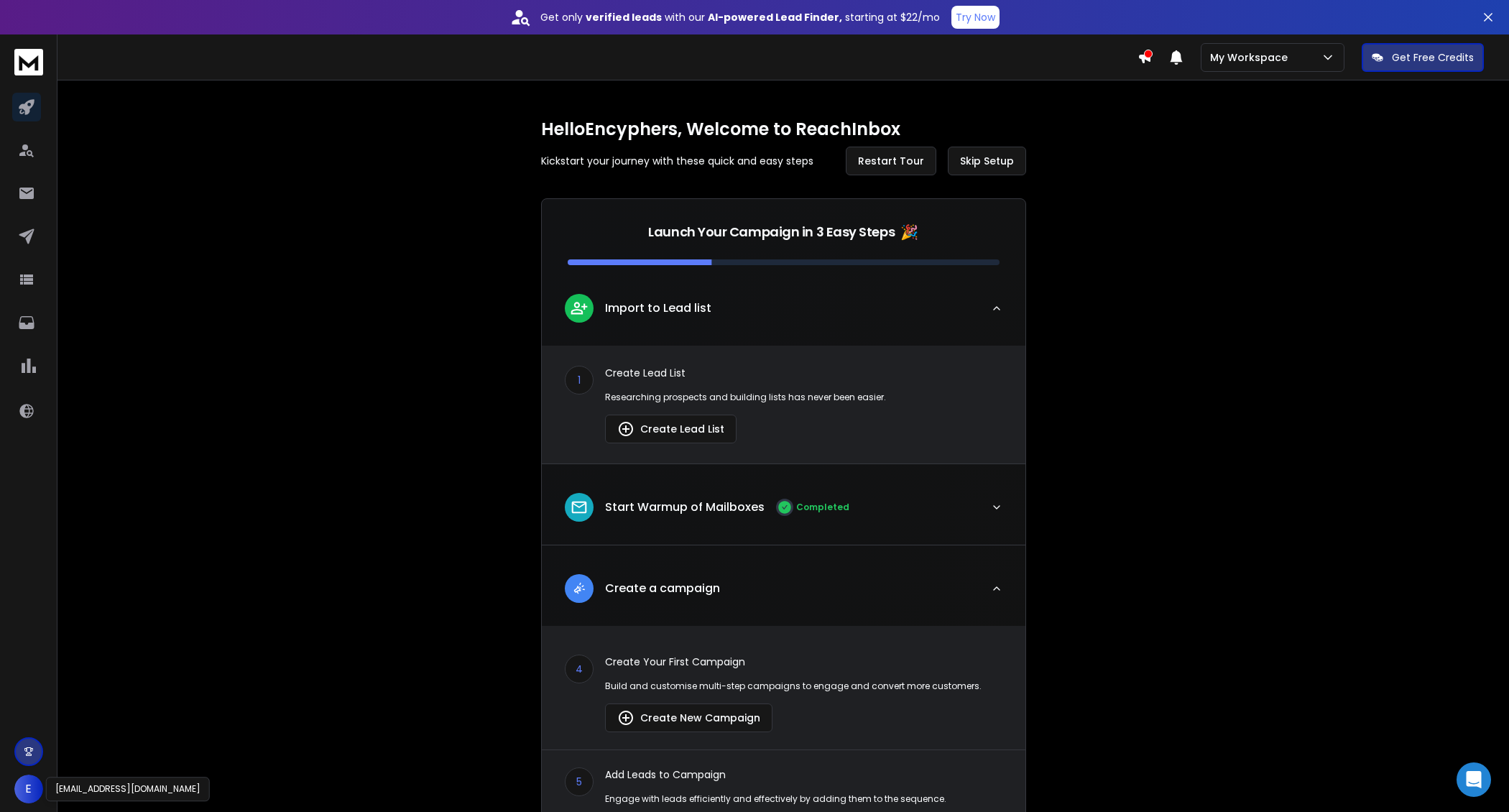
click at [38, 794] on span "E" at bounding box center [29, 789] width 29 height 29
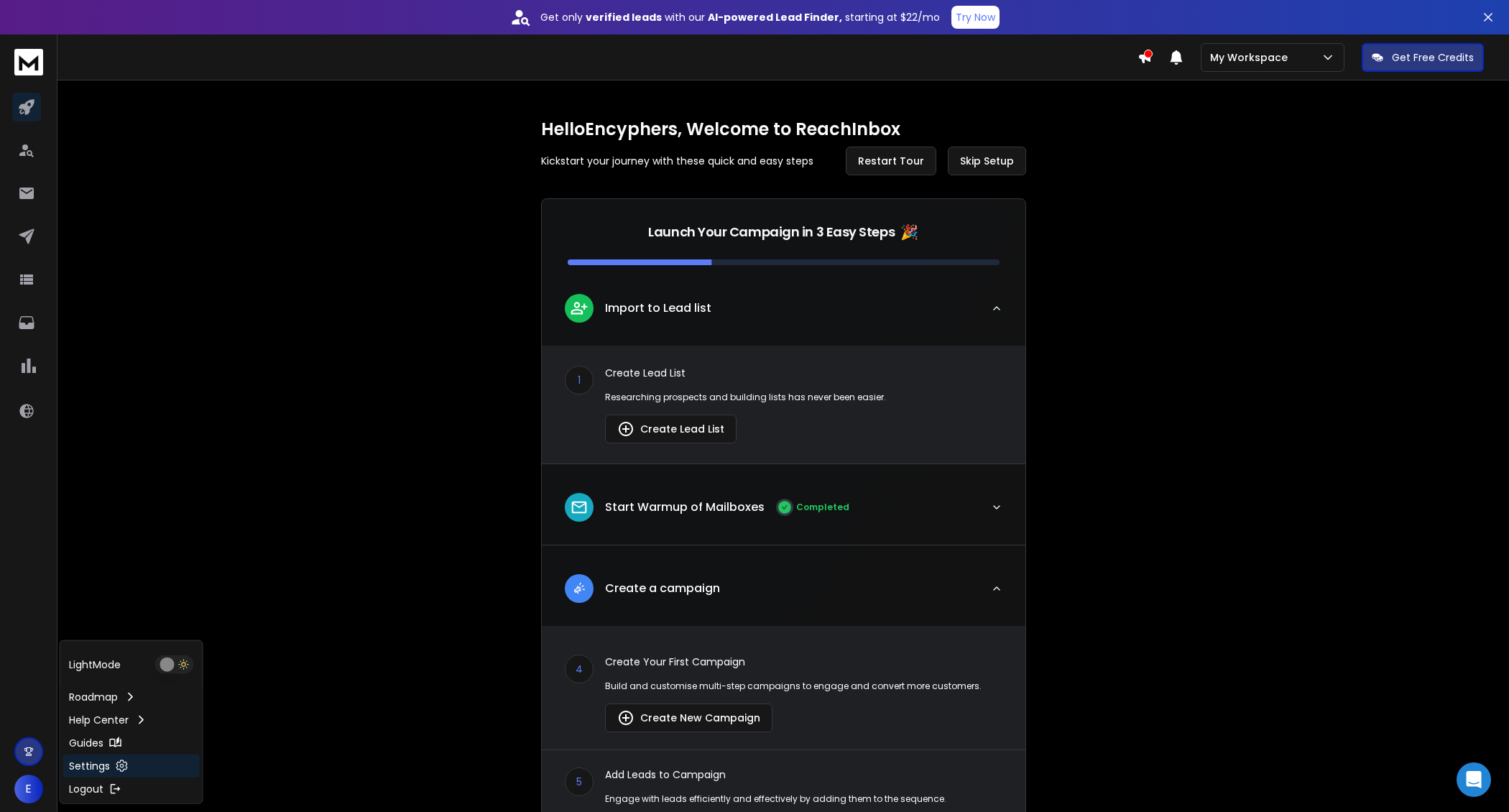
click at [117, 757] on div "Settings" at bounding box center [131, 766] width 136 height 23
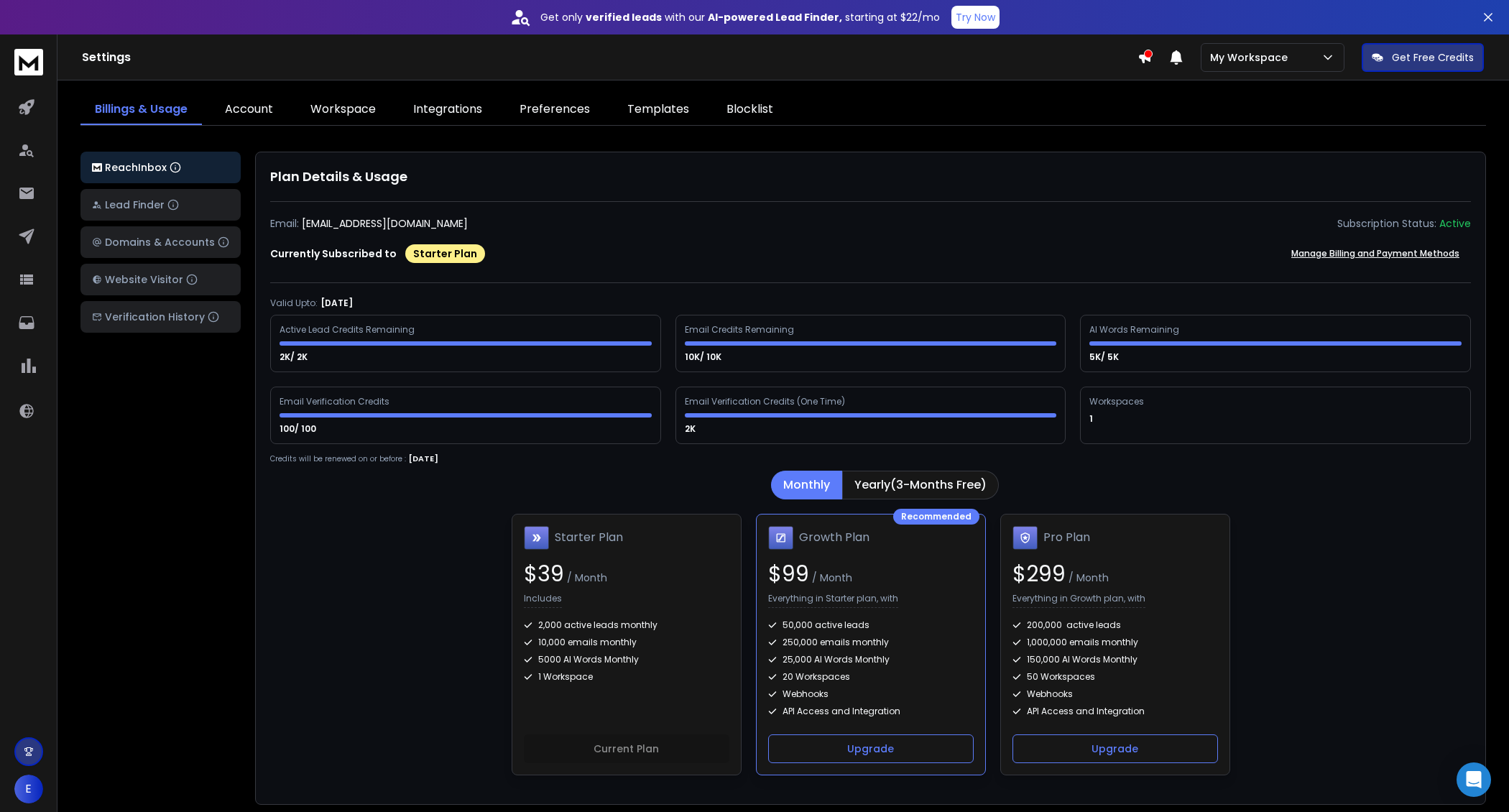
click at [182, 288] on button "Website Visitor" at bounding box center [161, 279] width 161 height 32
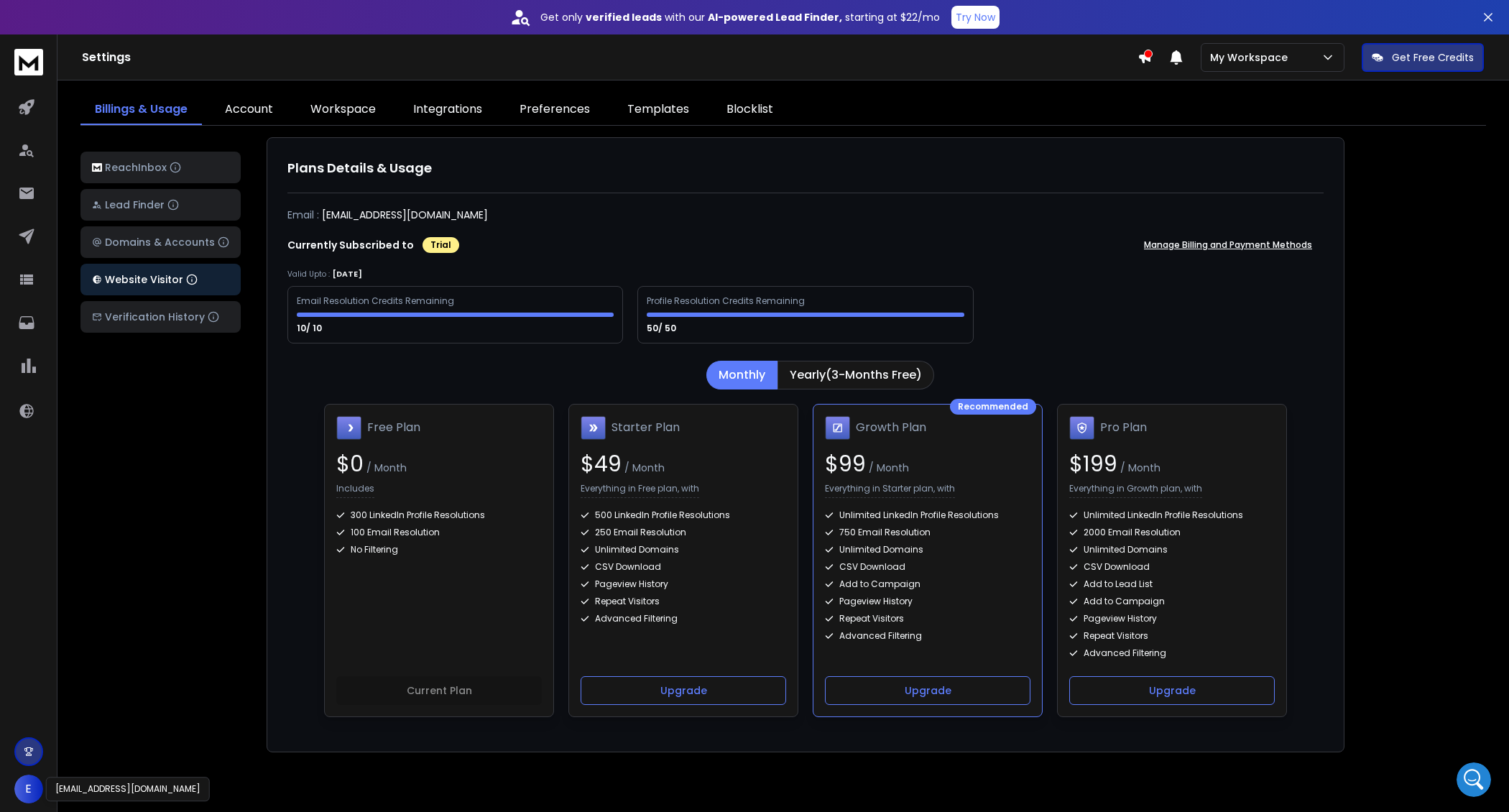
click at [28, 792] on span "E" at bounding box center [29, 789] width 29 height 29
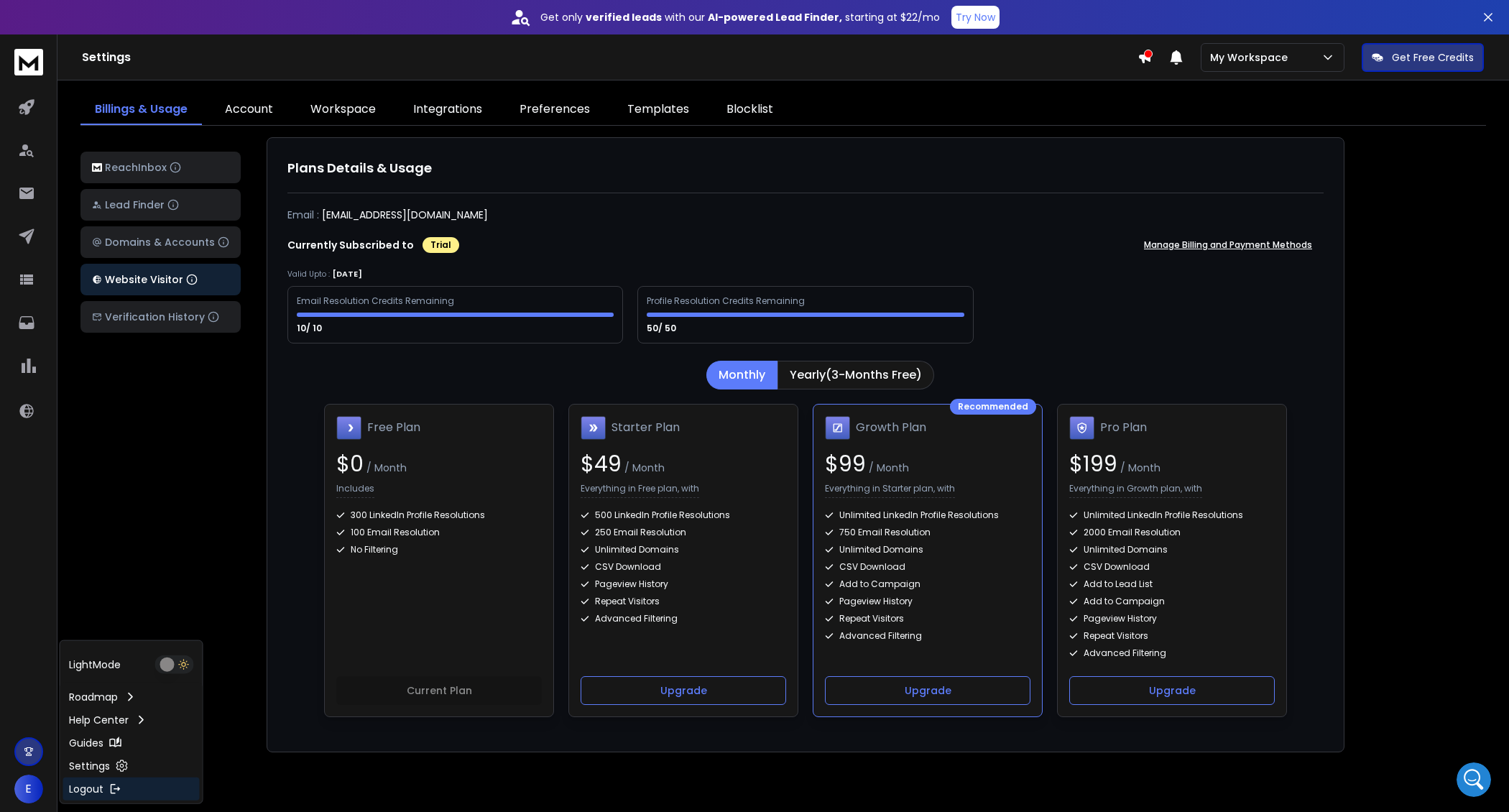
click at [133, 782] on div "Logout" at bounding box center [131, 789] width 136 height 23
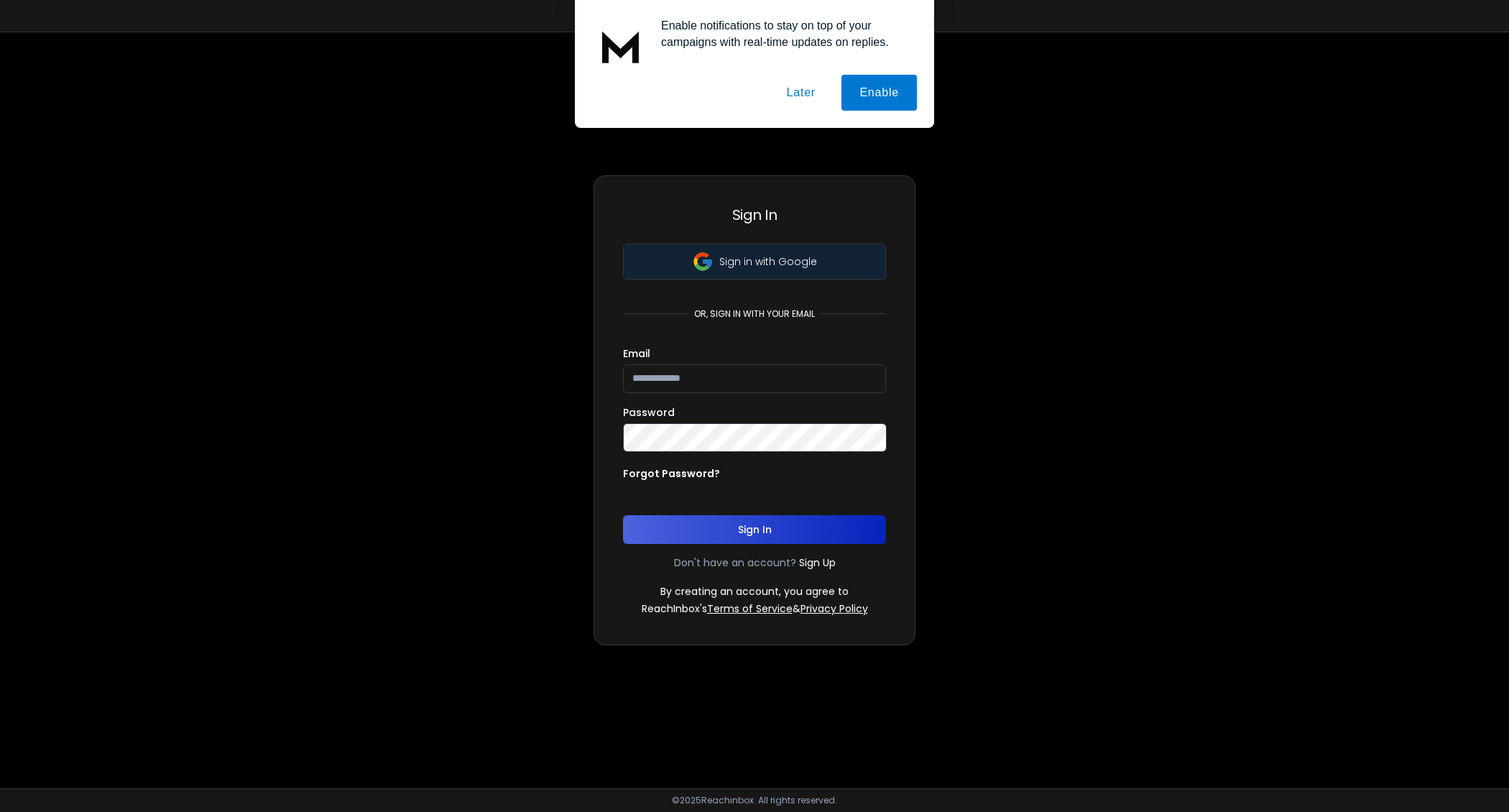
click at [758, 255] on p "Sign in with Google" at bounding box center [768, 262] width 97 height 15
click at [800, 88] on button "Later" at bounding box center [801, 92] width 64 height 36
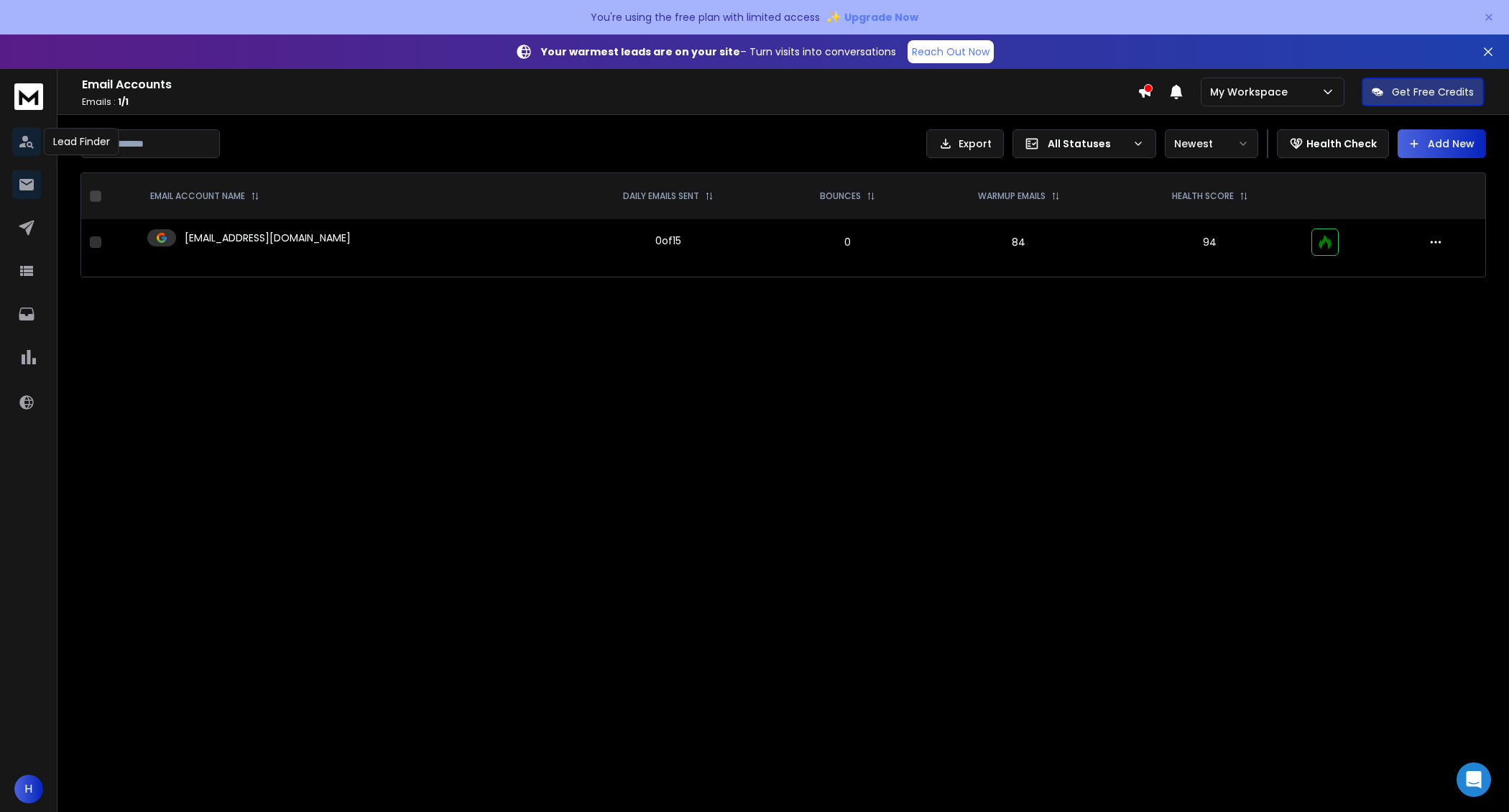
click at [26, 153] on link at bounding box center [27, 142] width 29 height 29
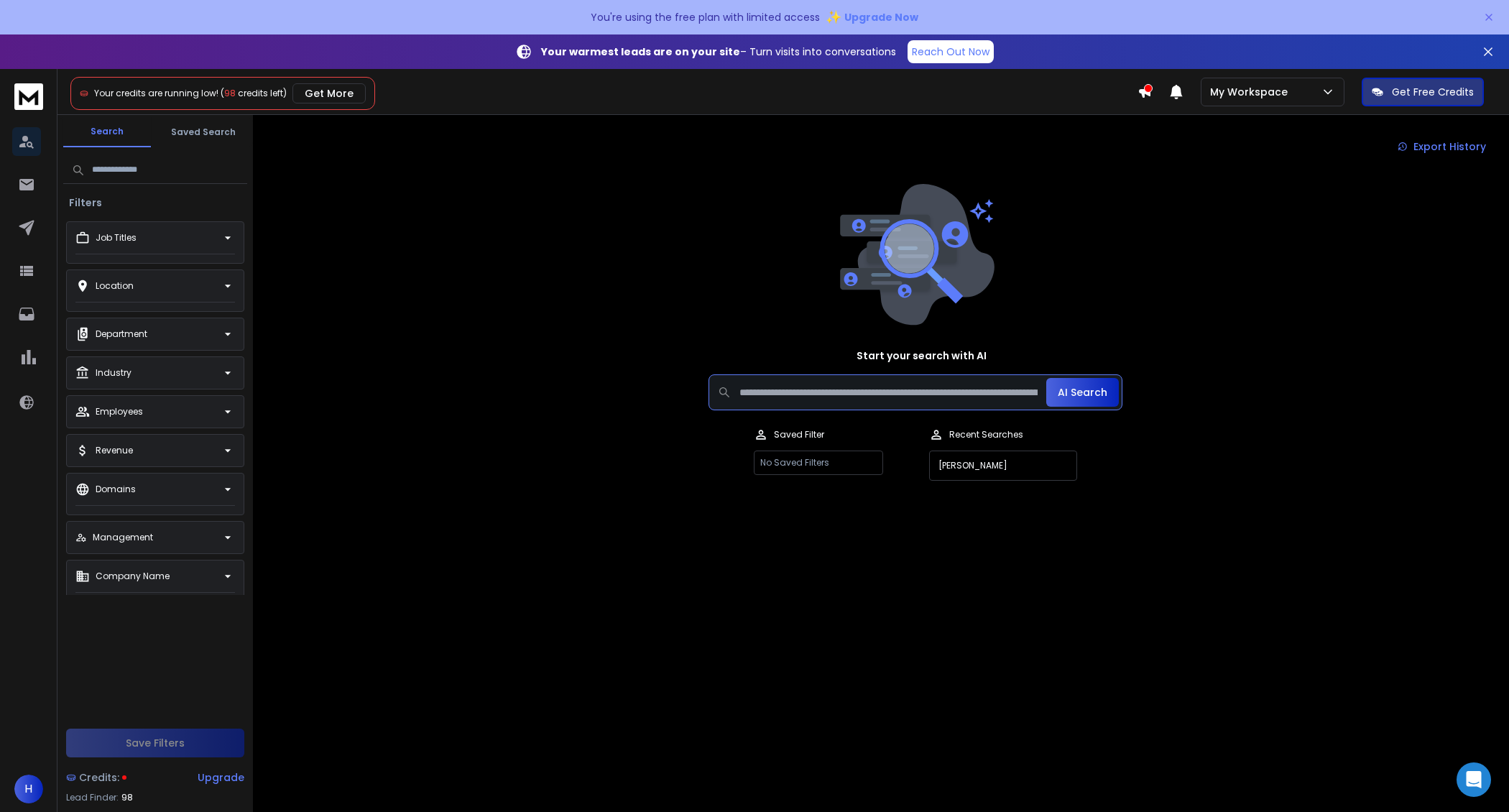
click at [155, 571] on p "Company Name" at bounding box center [132, 577] width 74 height 12
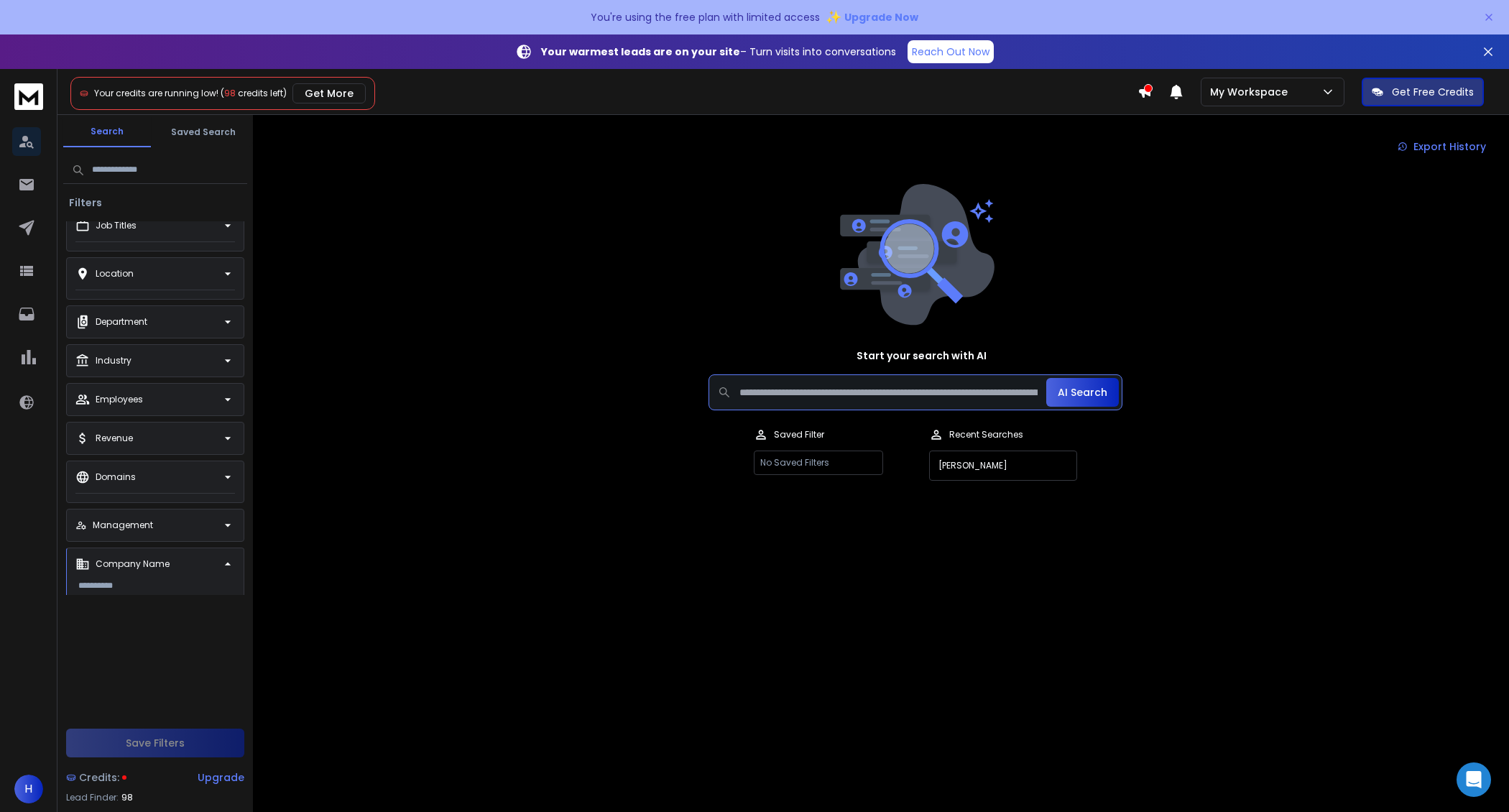
click at [187, 521] on div "Management" at bounding box center [156, 525] width 160 height 15
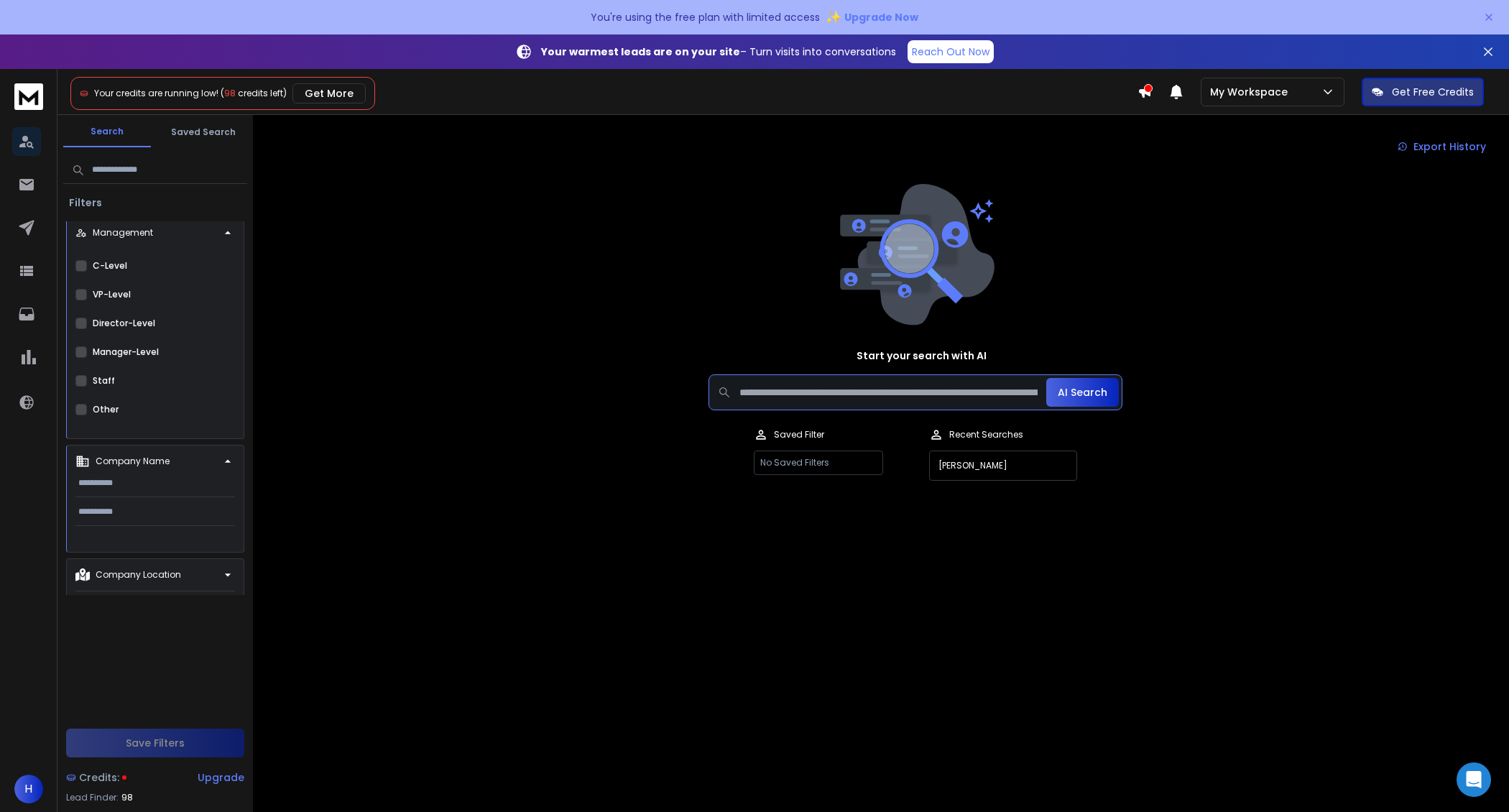
scroll to position [0, 0]
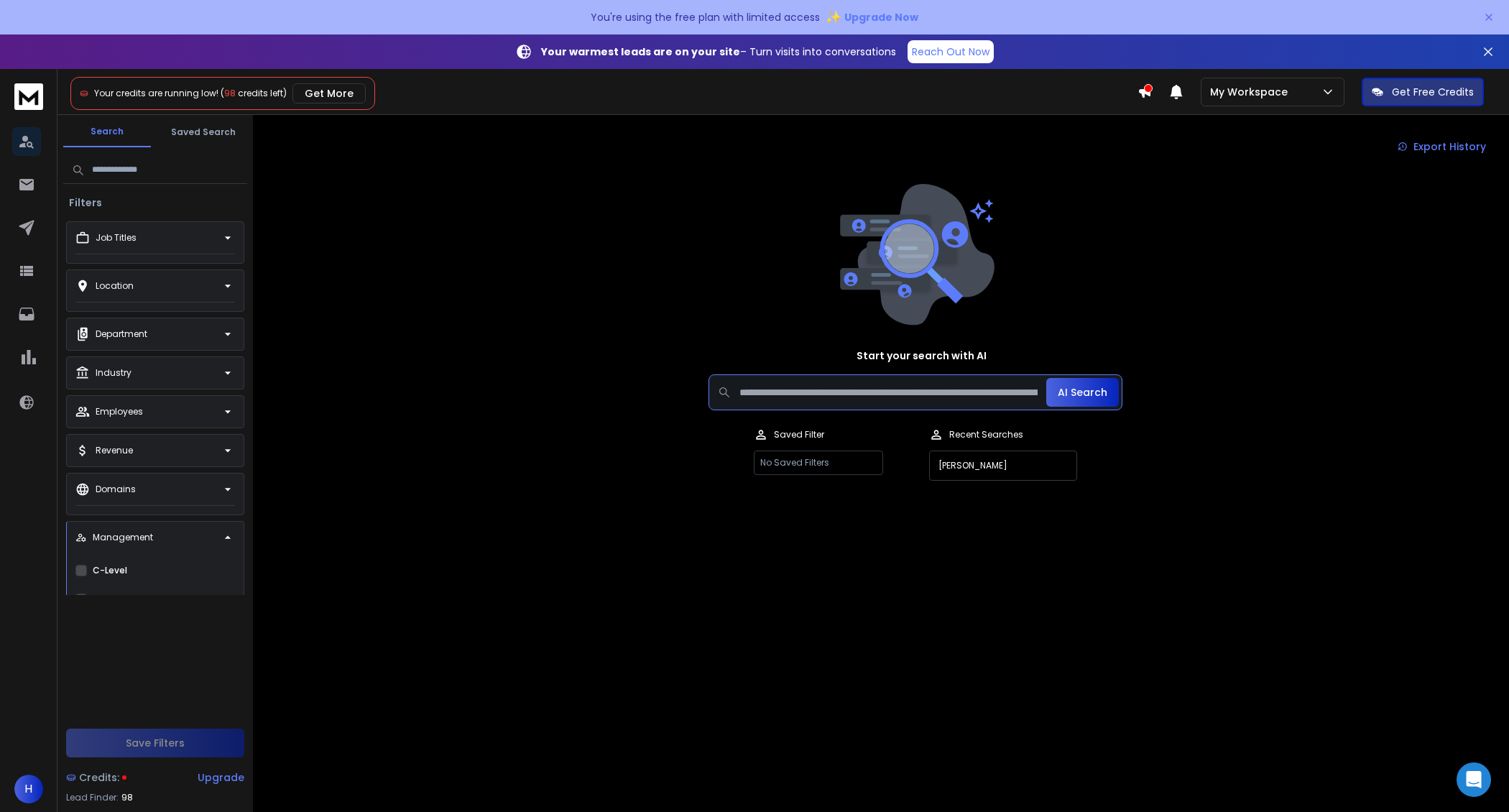
click at [123, 477] on div "Domains" at bounding box center [155, 494] width 178 height 43
click at [159, 444] on div "Revenue" at bounding box center [156, 450] width 160 height 15
click at [166, 419] on div "Employees" at bounding box center [155, 411] width 178 height 33
click at [159, 400] on div "Employees" at bounding box center [155, 411] width 178 height 33
click at [159, 367] on div "Industry" at bounding box center [156, 372] width 160 height 15
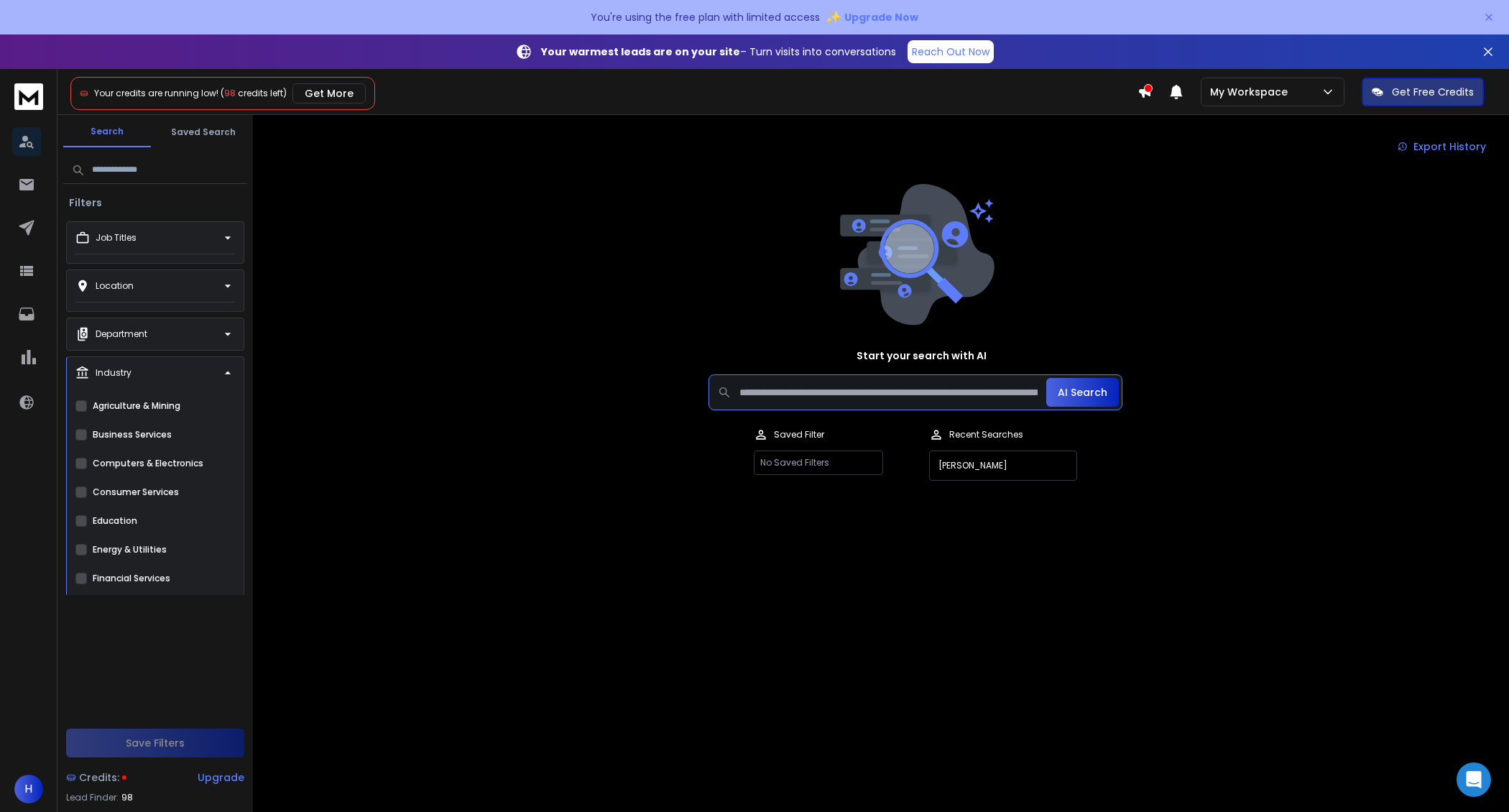
click at [136, 275] on div "Location" at bounding box center [155, 291] width 178 height 43
click at [194, 327] on div "Department" at bounding box center [156, 334] width 160 height 15
click at [885, 382] on textarea at bounding box center [888, 393] width 299 height 29
paste textarea "**********"
type textarea "**********"
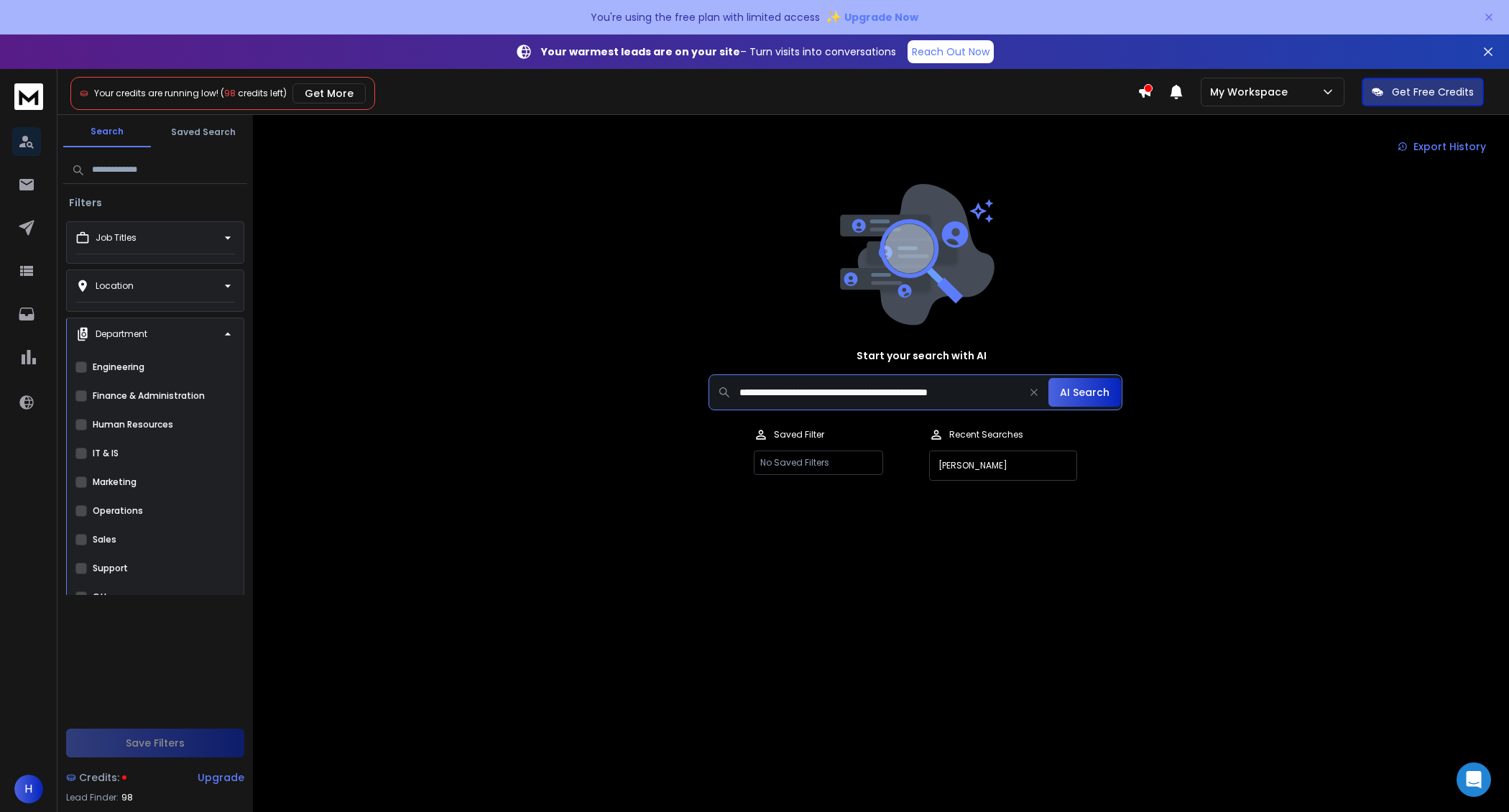
scroll to position [7, 0]
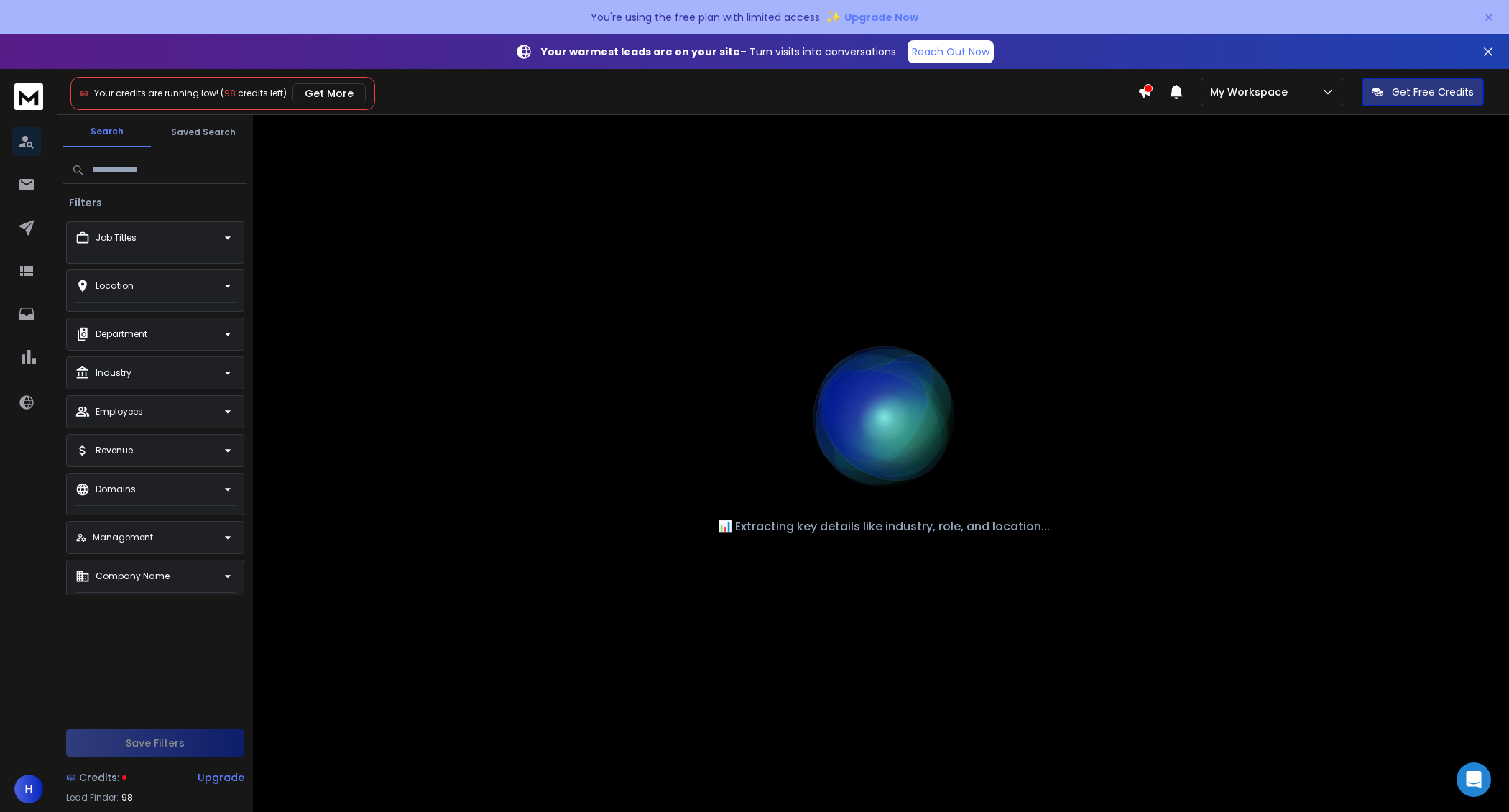
type input "**********"
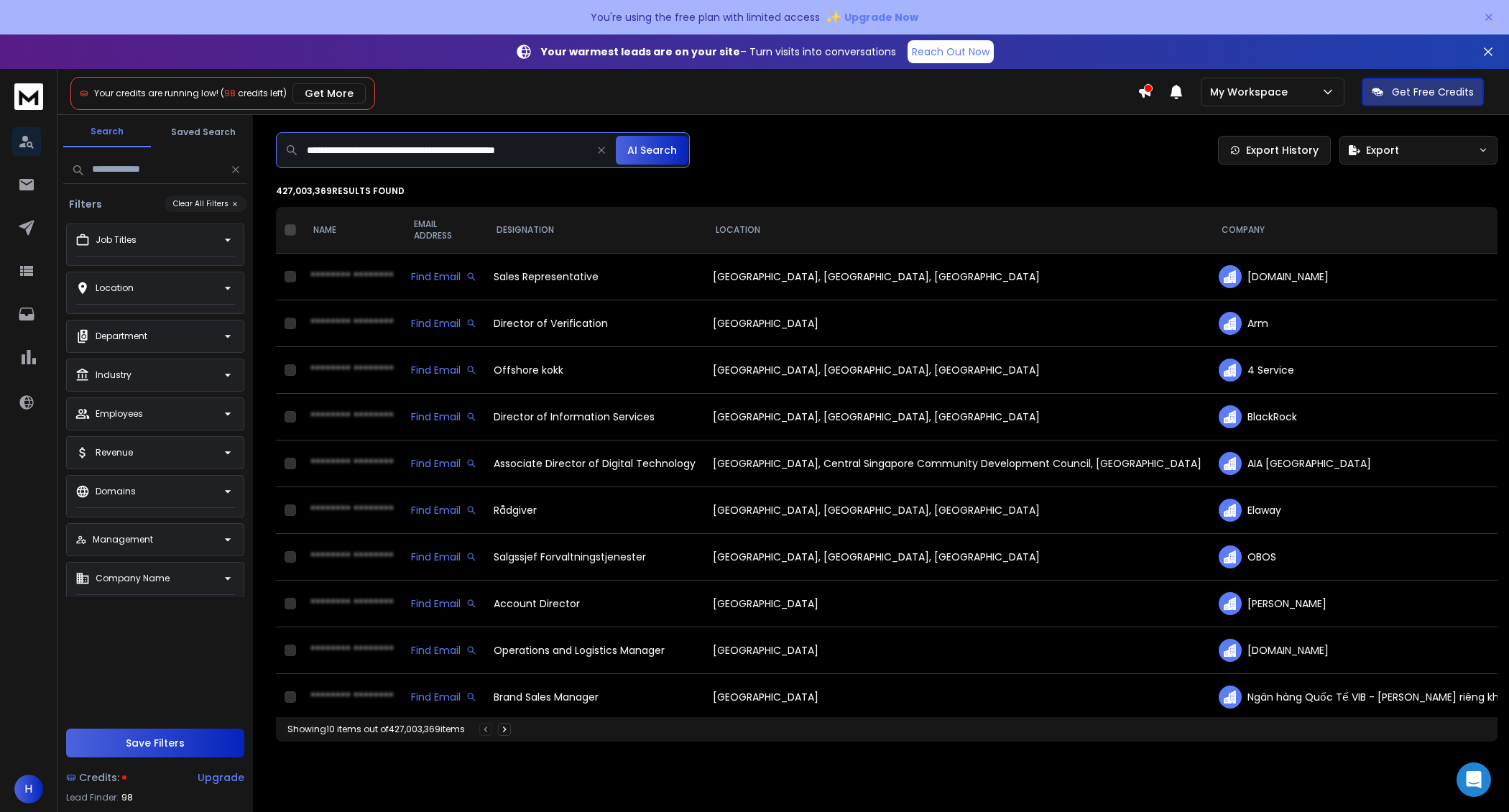
click at [545, 151] on textarea "**********" at bounding box center [447, 151] width 280 height 29
type textarea "**********"
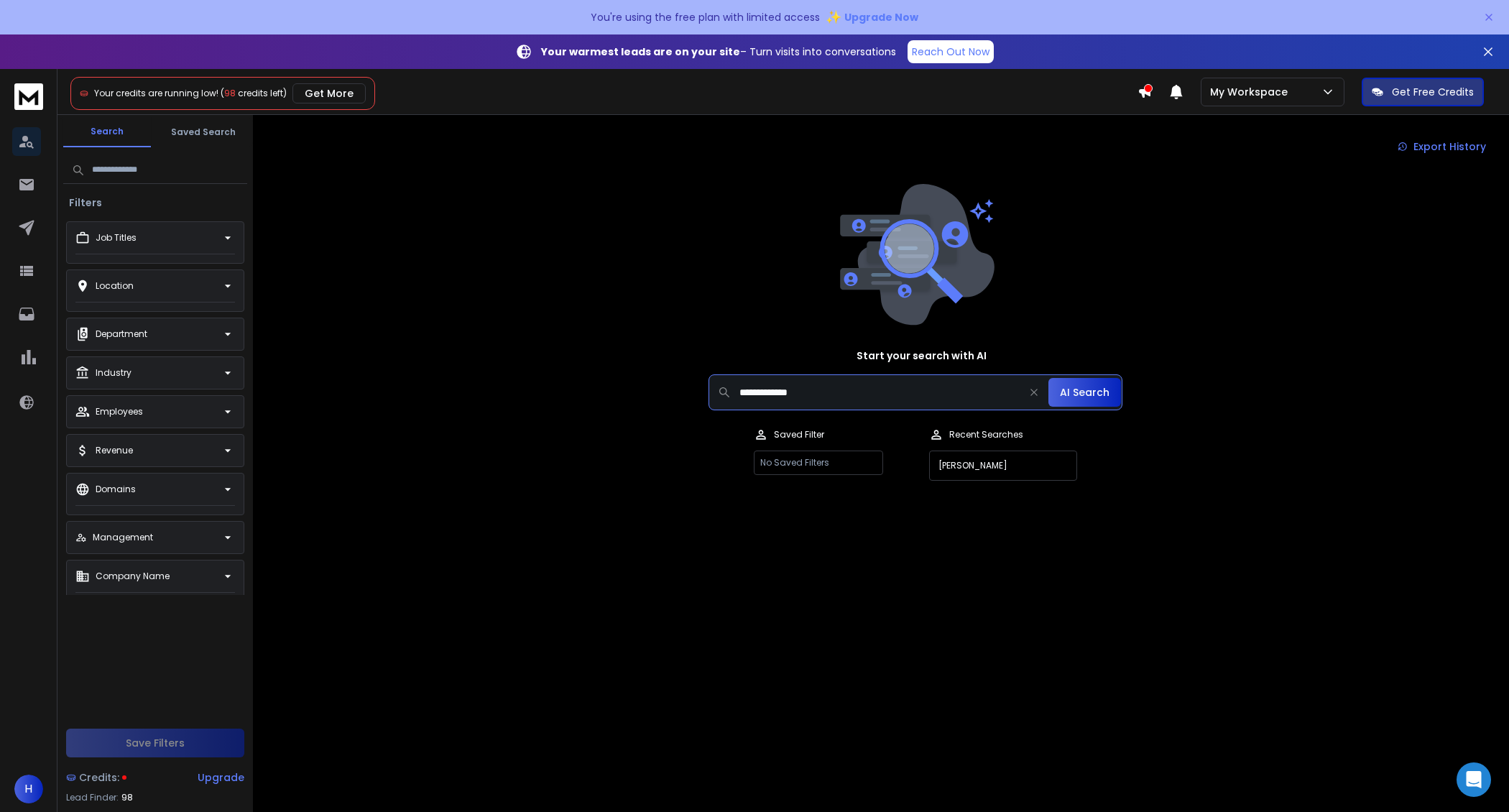
type input "**********"
